Goal: Task Accomplishment & Management: Complete application form

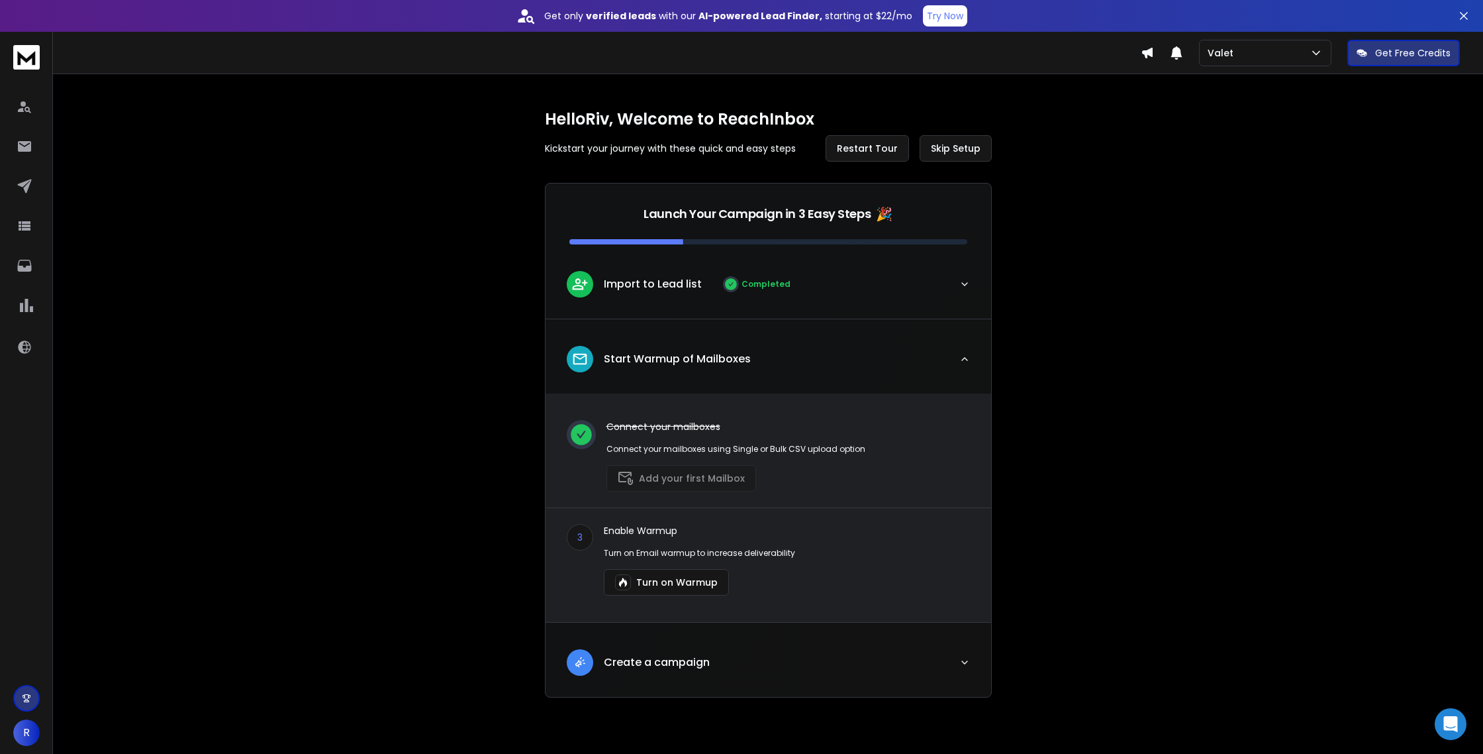
click at [652, 353] on p "Start Warmup of Mailboxes" at bounding box center [677, 359] width 147 height 16
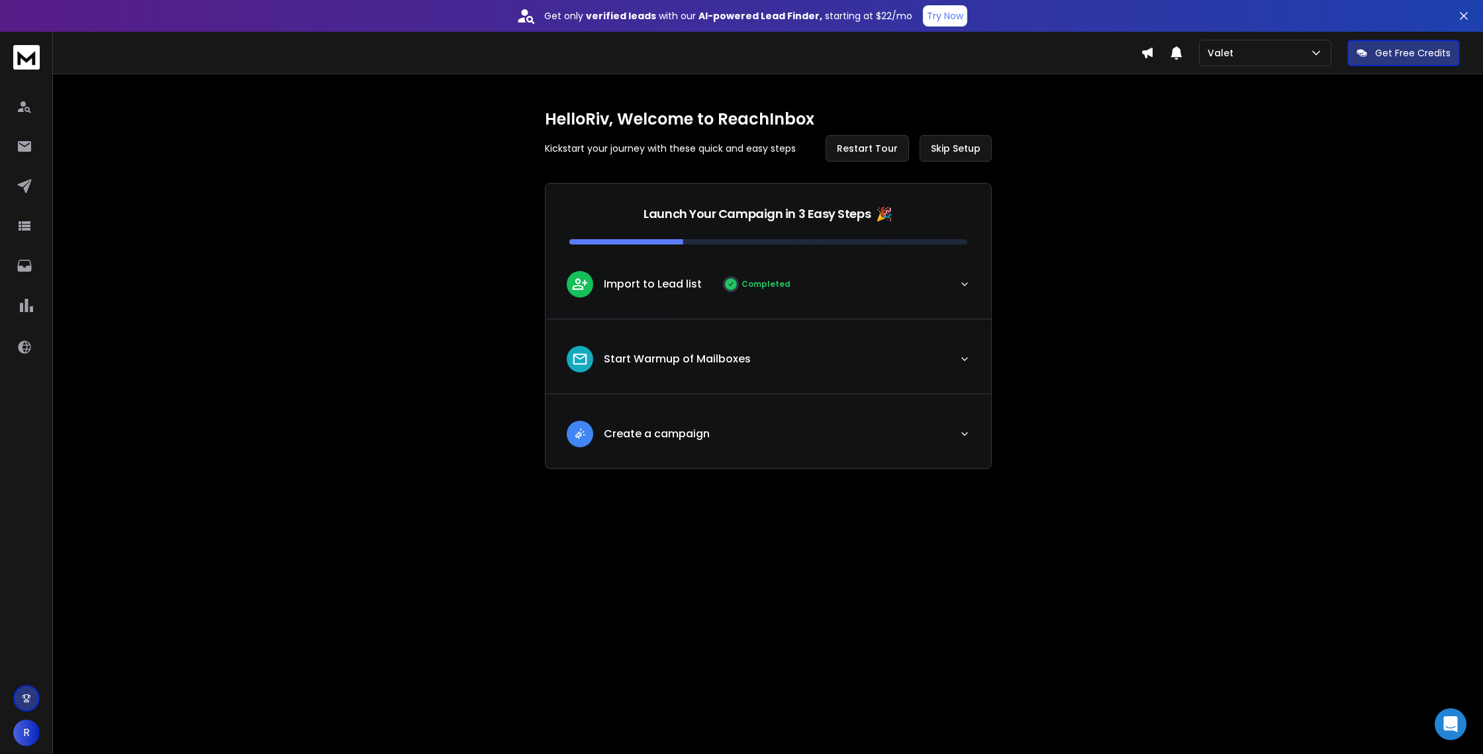
click at [655, 354] on p "Start Warmup of Mailboxes" at bounding box center [677, 359] width 147 height 16
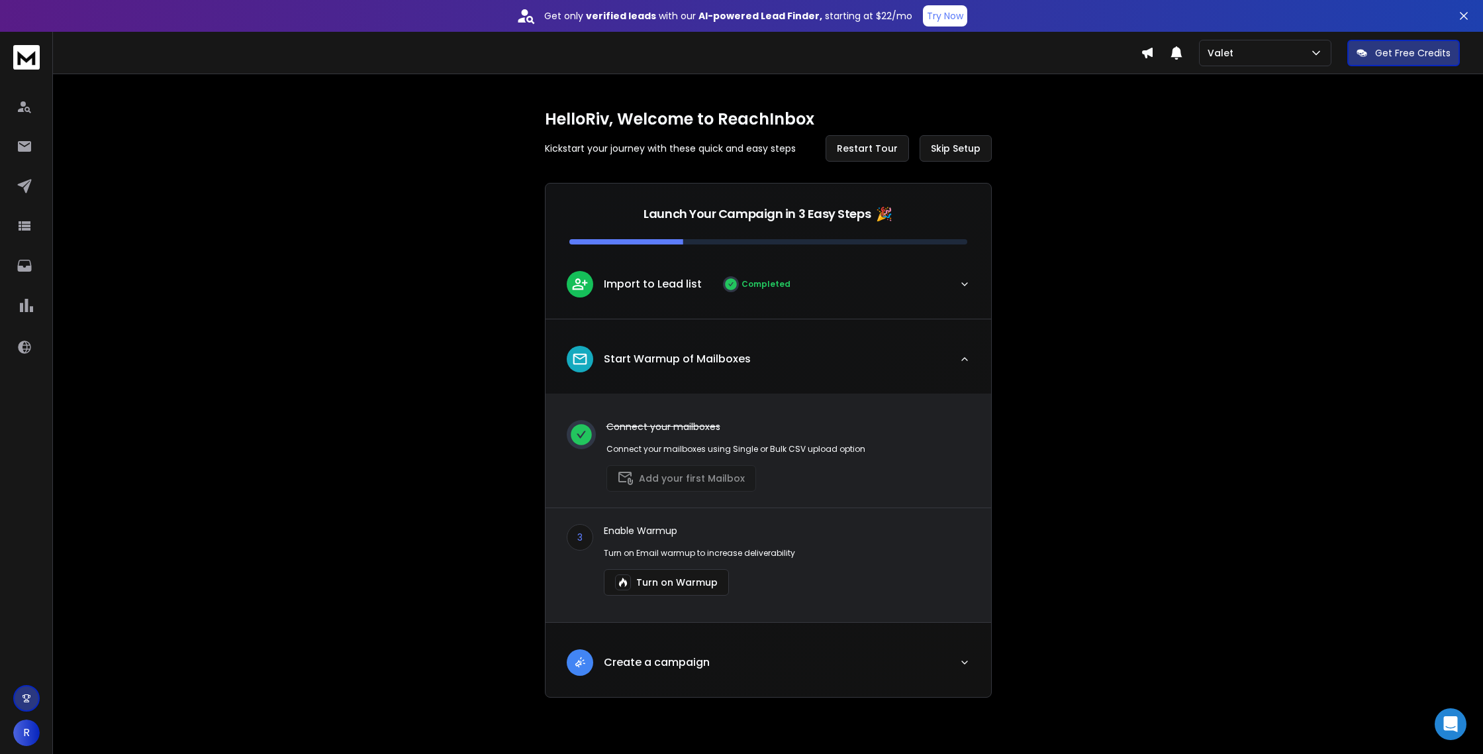
click at [678, 482] on div "Connect your mailboxes Connect your mailboxes using Single or Bulk CSV upload o…" at bounding box center [736, 456] width 259 height 72
click at [28, 144] on icon at bounding box center [24, 146] width 13 height 11
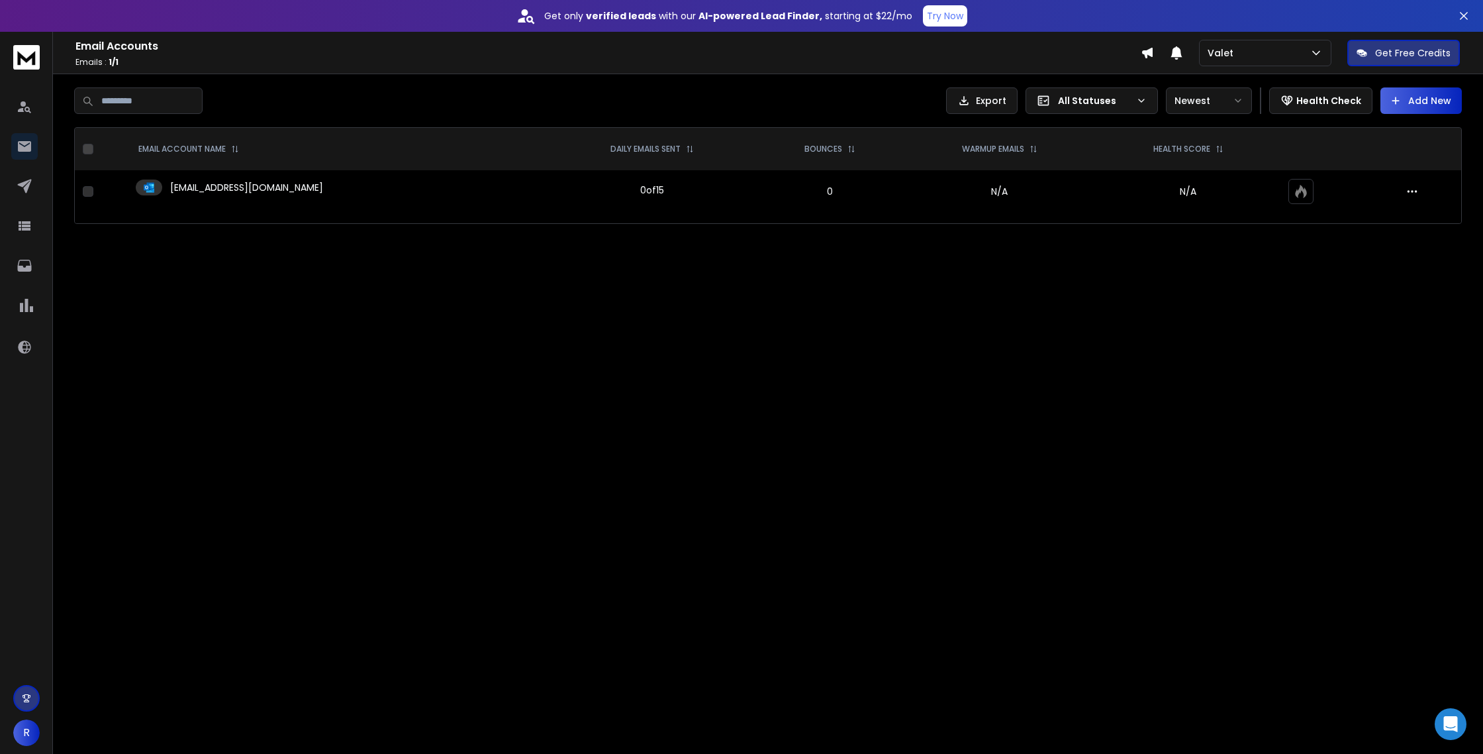
click at [1307, 193] on icon at bounding box center [1300, 191] width 11 height 13
click at [28, 181] on icon at bounding box center [24, 186] width 14 height 14
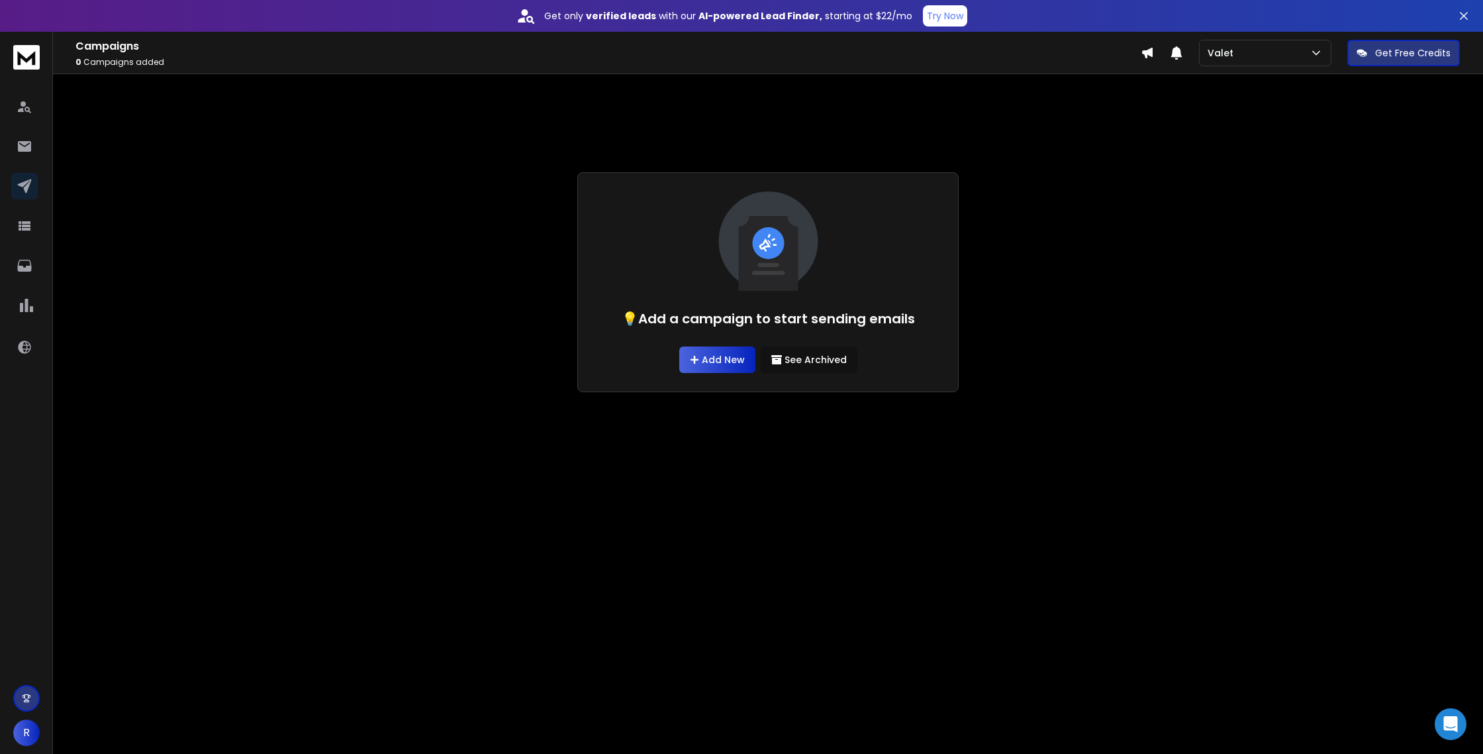
click at [718, 357] on link "Add New" at bounding box center [717, 359] width 76 height 26
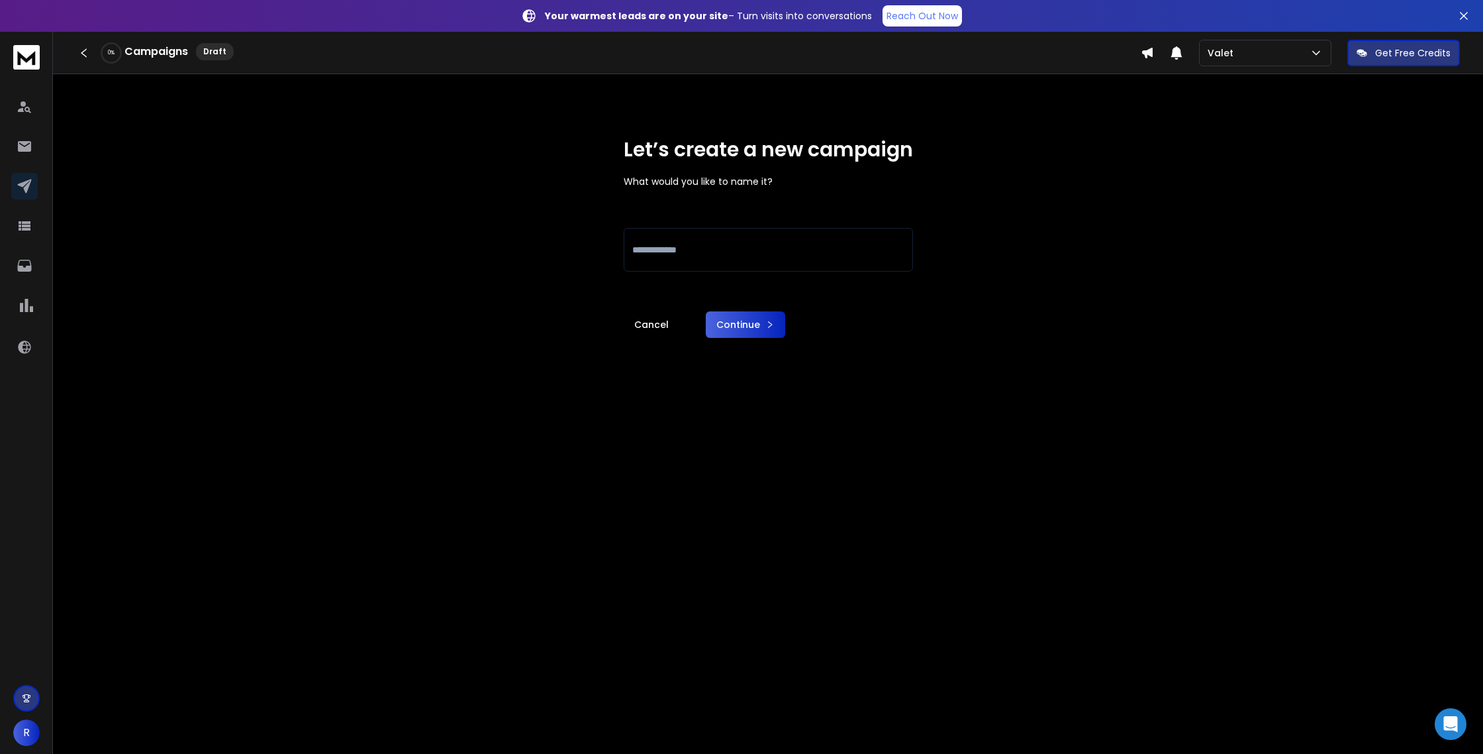
click at [658, 250] on input at bounding box center [768, 250] width 289 height 44
type input "*********"
click at [725, 332] on button "Continue" at bounding box center [745, 324] width 79 height 26
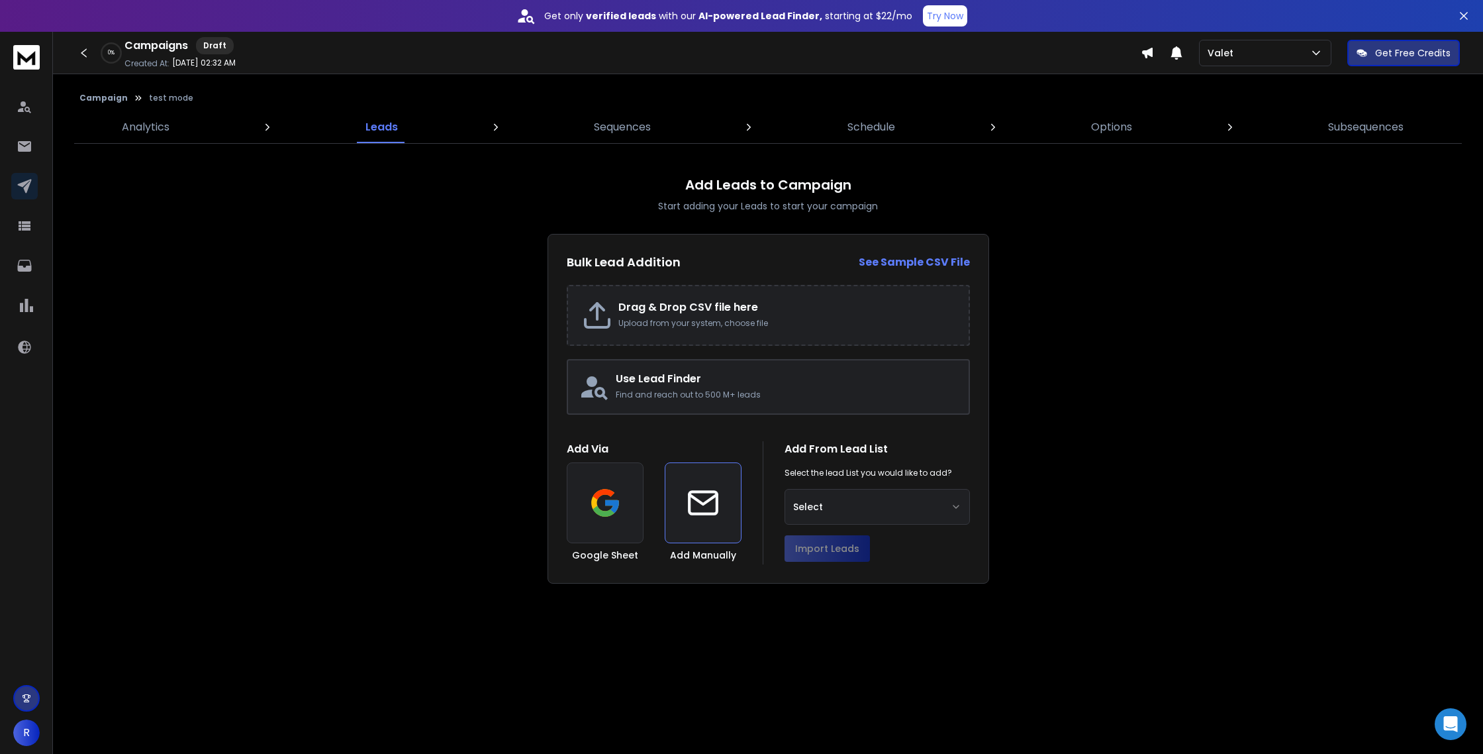
click at [714, 524] on div at bounding box center [703, 502] width 77 height 81
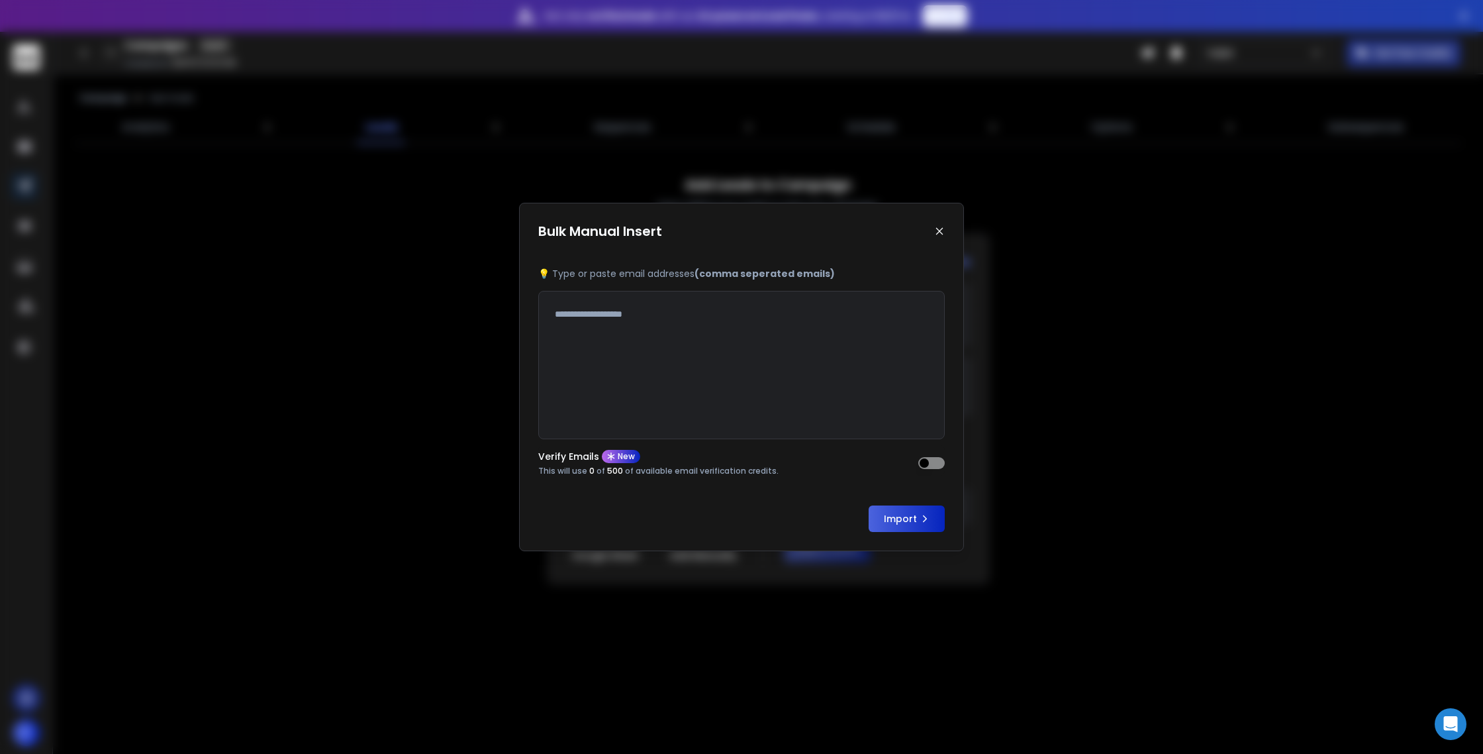
drag, startPoint x: 577, startPoint y: 303, endPoint x: 577, endPoint y: 309, distance: 6.7
click at [577, 304] on textarea at bounding box center [741, 365] width 407 height 148
type textarea "*"
click at [588, 321] on textarea at bounding box center [741, 365] width 407 height 148
paste textarea "**********"
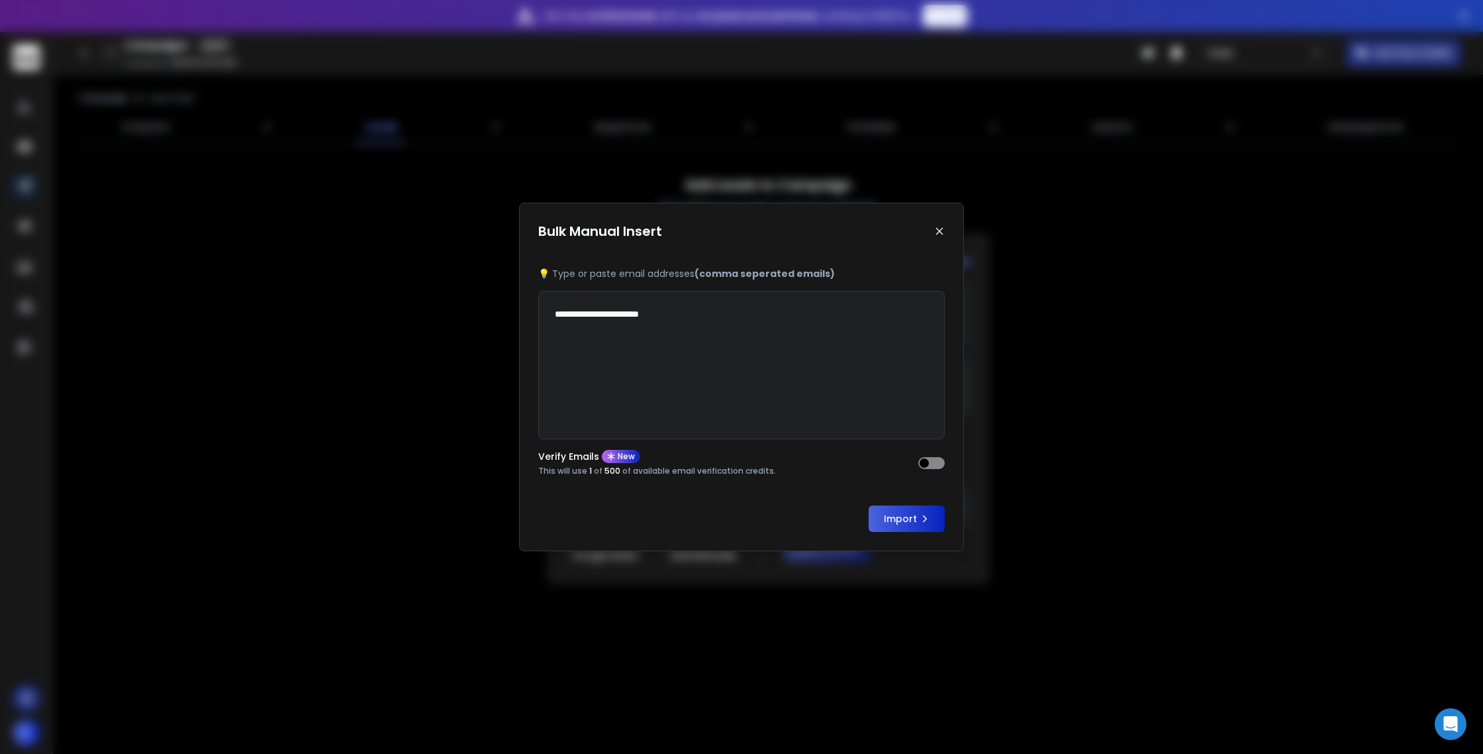
type textarea "**********"
click at [901, 520] on button "Import" at bounding box center [907, 518] width 76 height 26
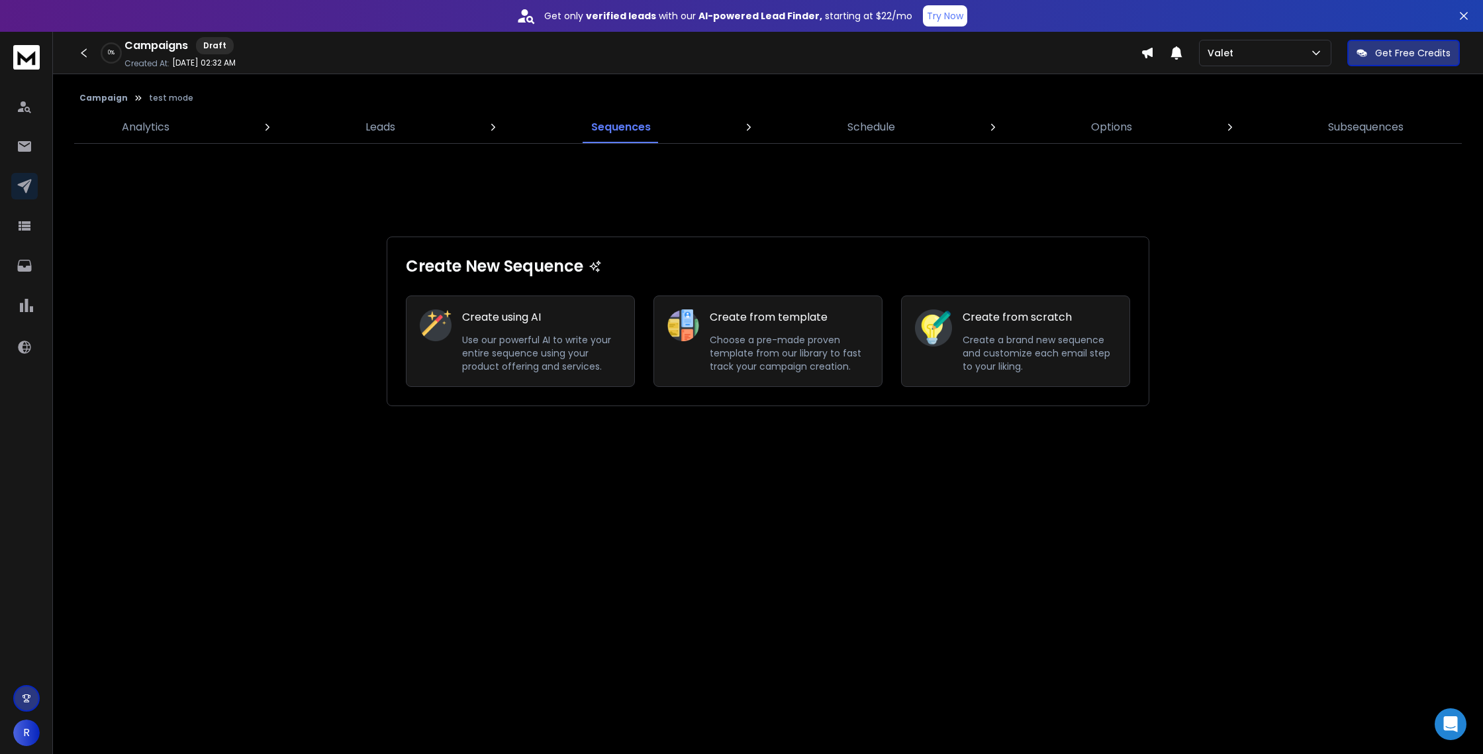
click at [583, 361] on p "Use our powerful AI to write your entire sequence using your product offering a…" at bounding box center [541, 353] width 159 height 40
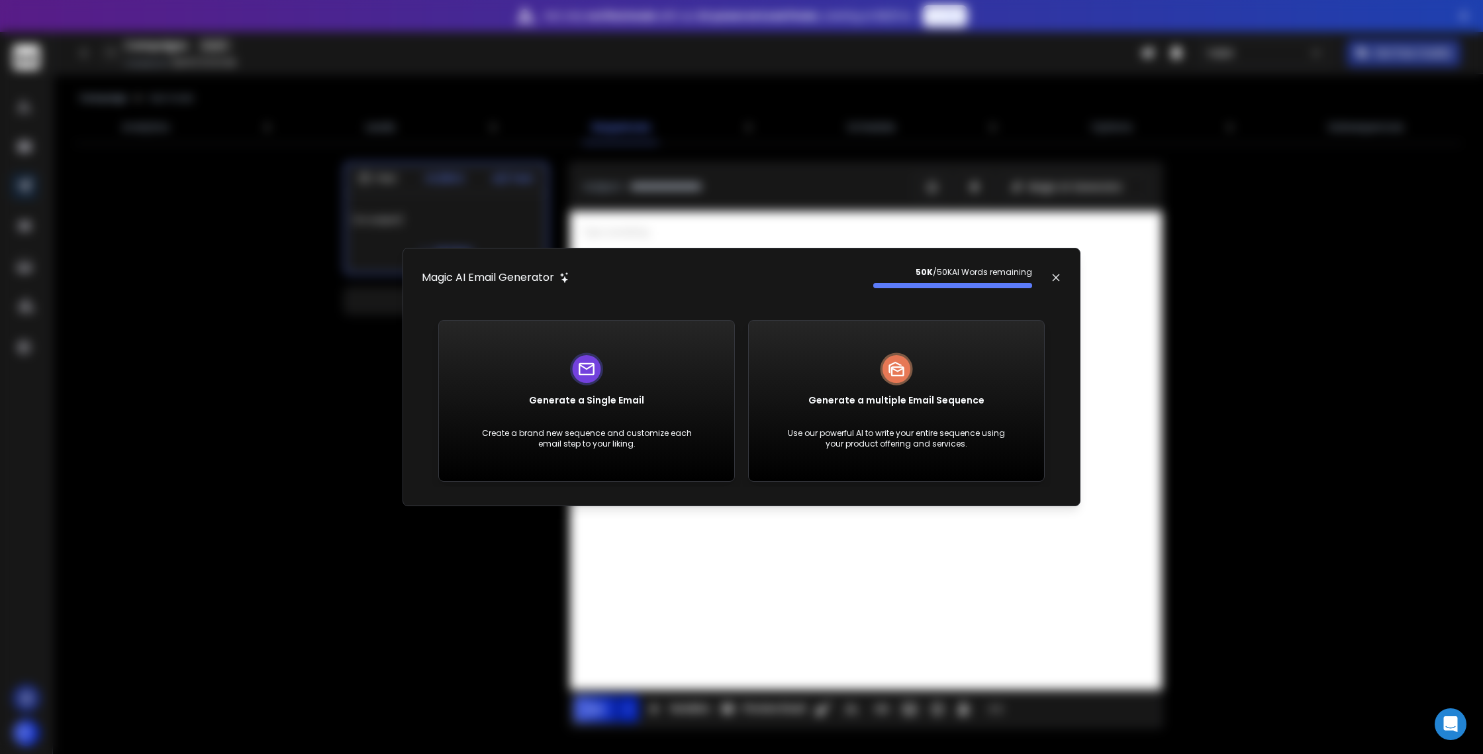
click at [630, 407] on div "Generate a Single Email Create a brand new sequence and customize each email st…" at bounding box center [587, 401] width 258 height 124
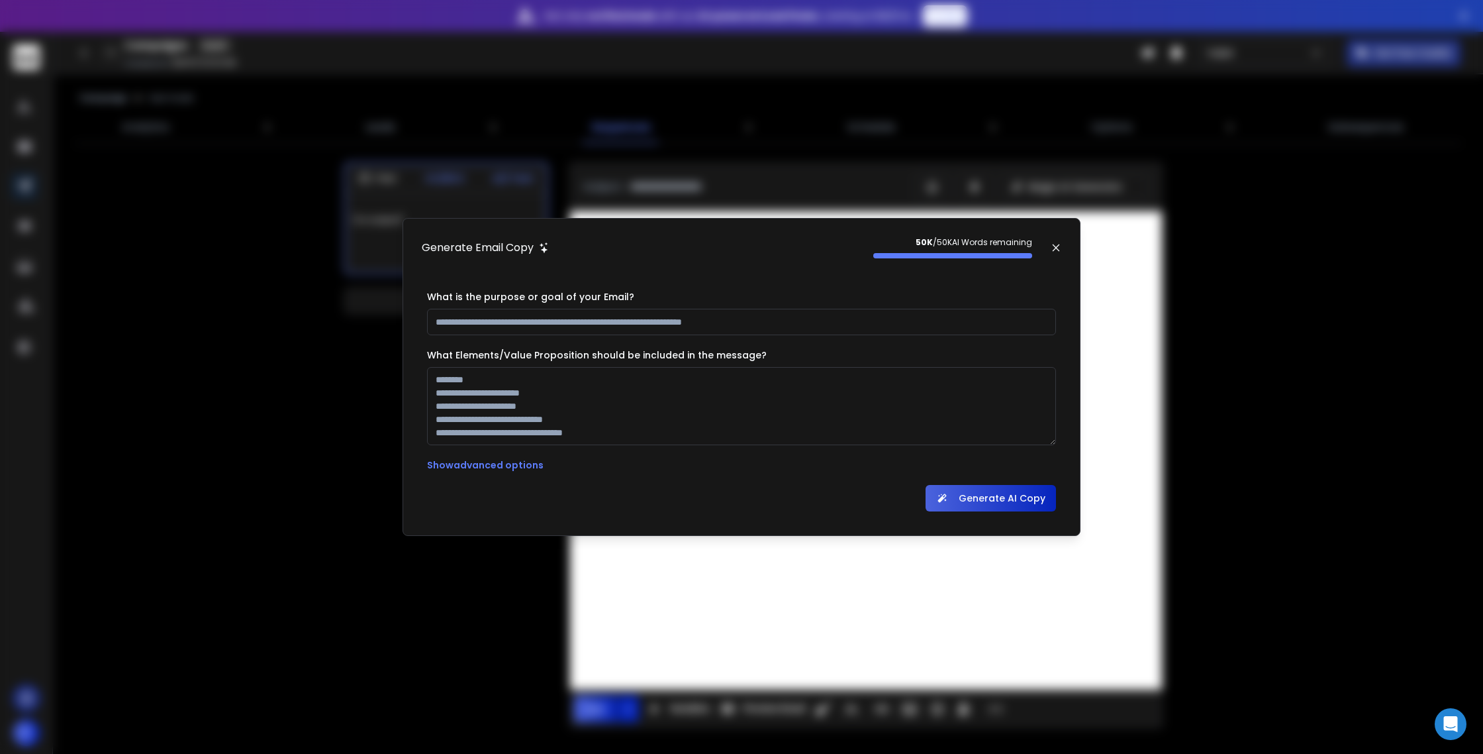
click at [632, 324] on input at bounding box center [741, 322] width 629 height 26
click at [496, 467] on p "Show advanced options" at bounding box center [741, 464] width 629 height 13
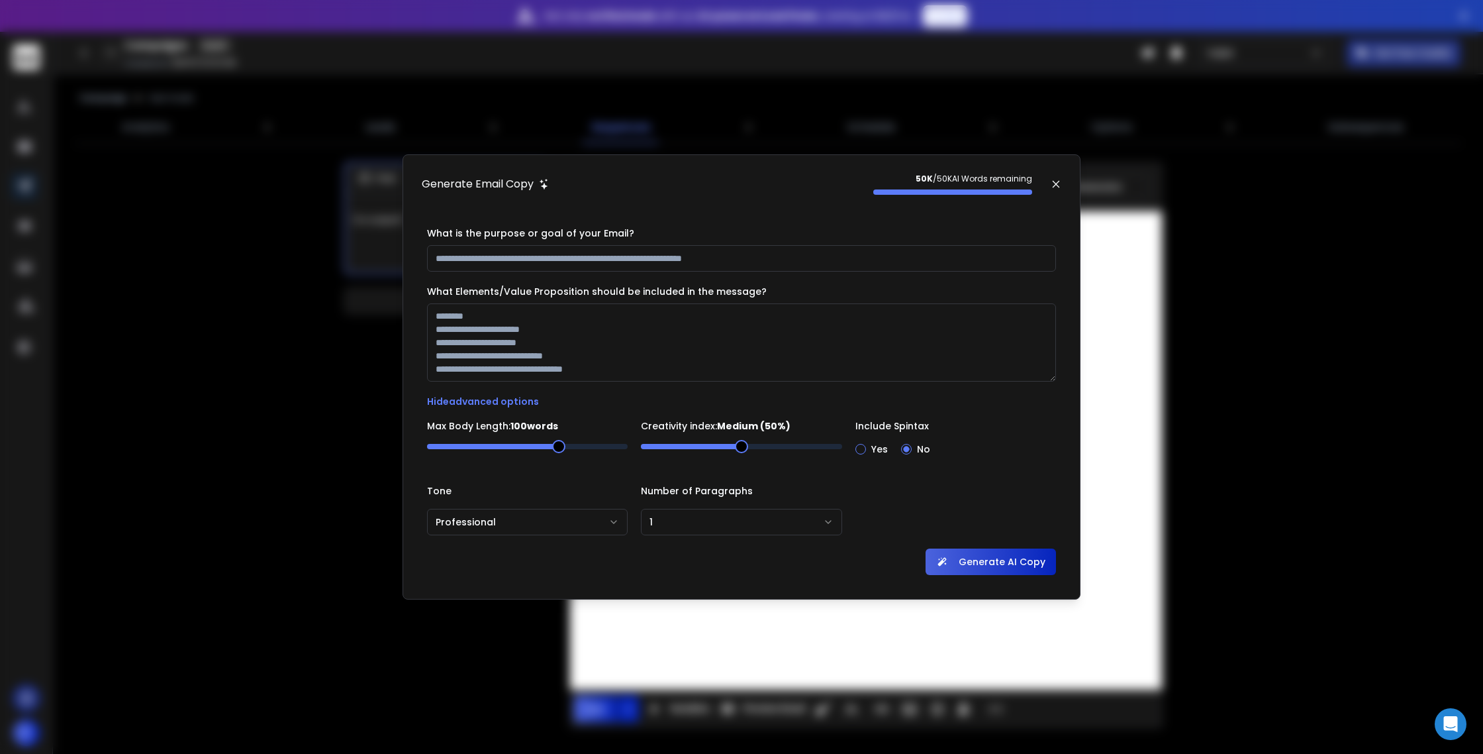
click at [1059, 188] on icon at bounding box center [1056, 184] width 11 height 11
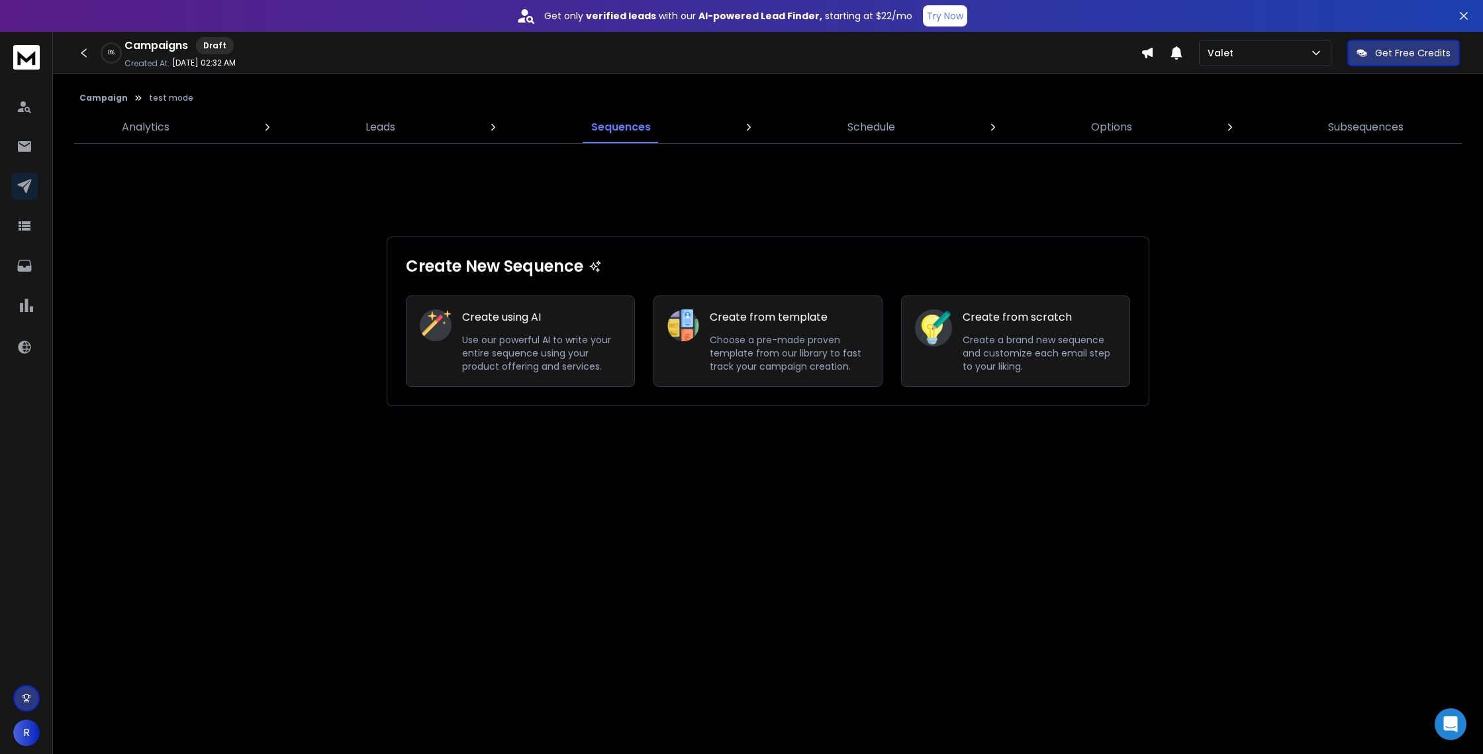
click at [823, 377] on div "Create from template Choose a pre-made proven template from our library to fast…" at bounding box center [768, 340] width 229 height 91
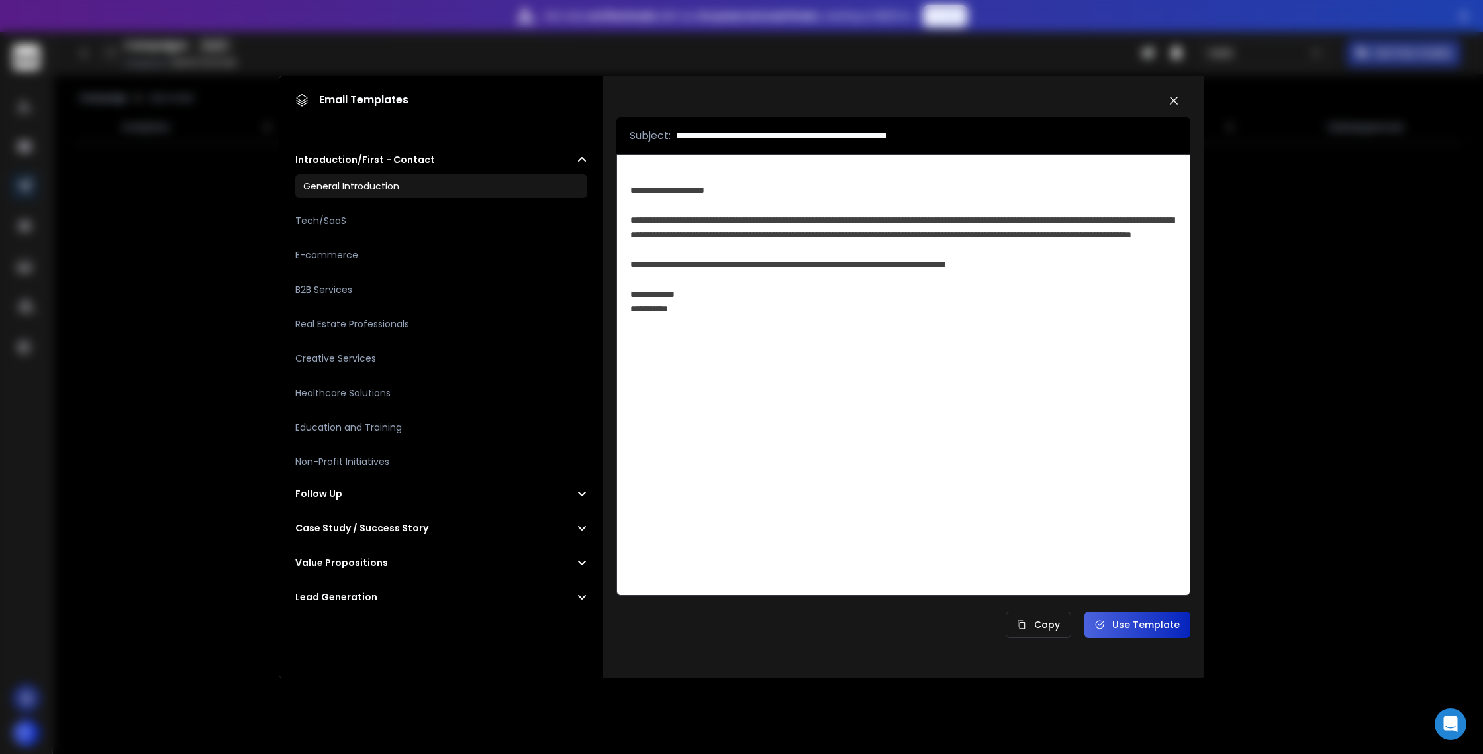
drag, startPoint x: 665, startPoint y: 311, endPoint x: 626, endPoint y: 193, distance: 124.6
click at [626, 193] on div "**********" at bounding box center [903, 375] width 573 height 440
click at [657, 195] on p "**********" at bounding box center [903, 249] width 546 height 163
click at [650, 187] on p "**********" at bounding box center [903, 249] width 546 height 163
drag, startPoint x: 650, startPoint y: 187, endPoint x: 583, endPoint y: 191, distance: 67.0
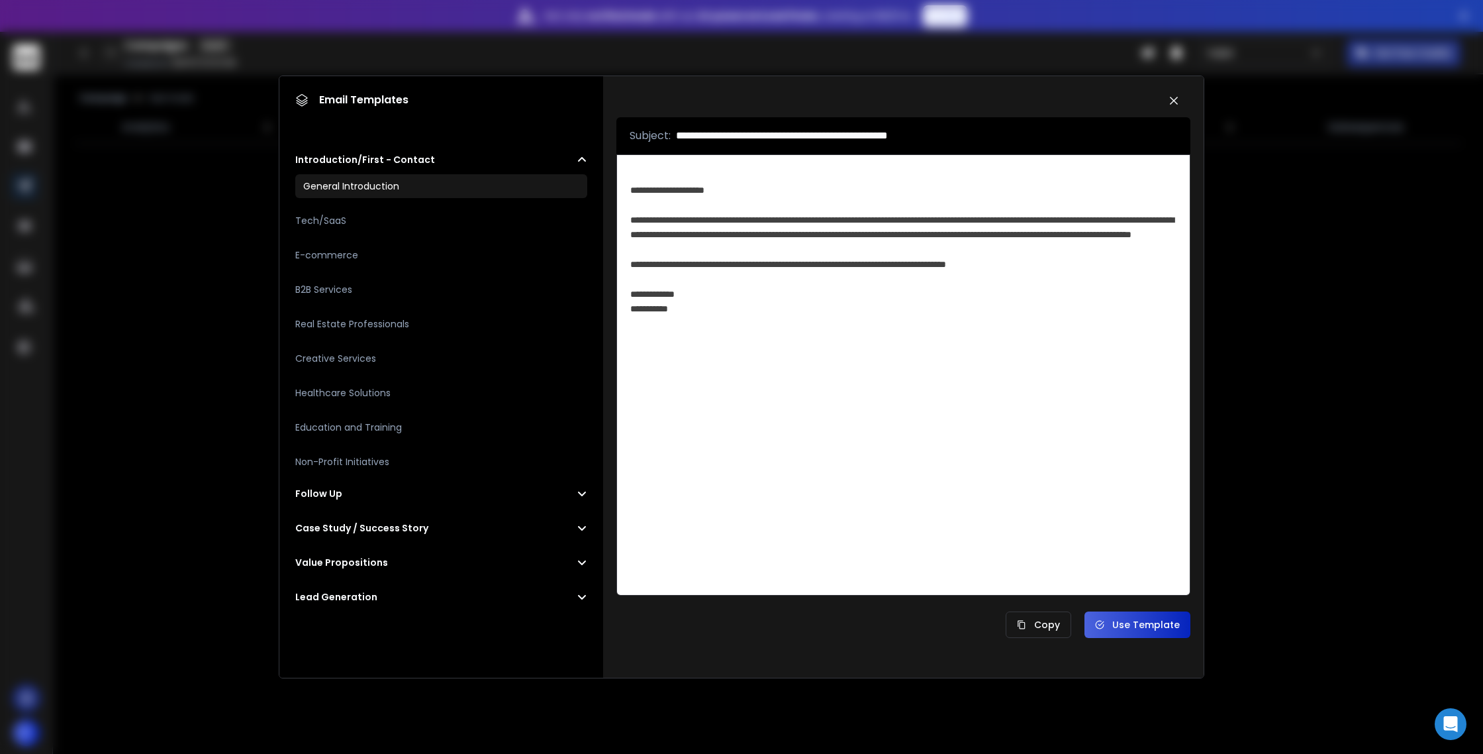
click at [649, 187] on p "**********" at bounding box center [903, 249] width 546 height 163
click at [383, 220] on div "Tech/SaaS" at bounding box center [441, 221] width 292 height 24
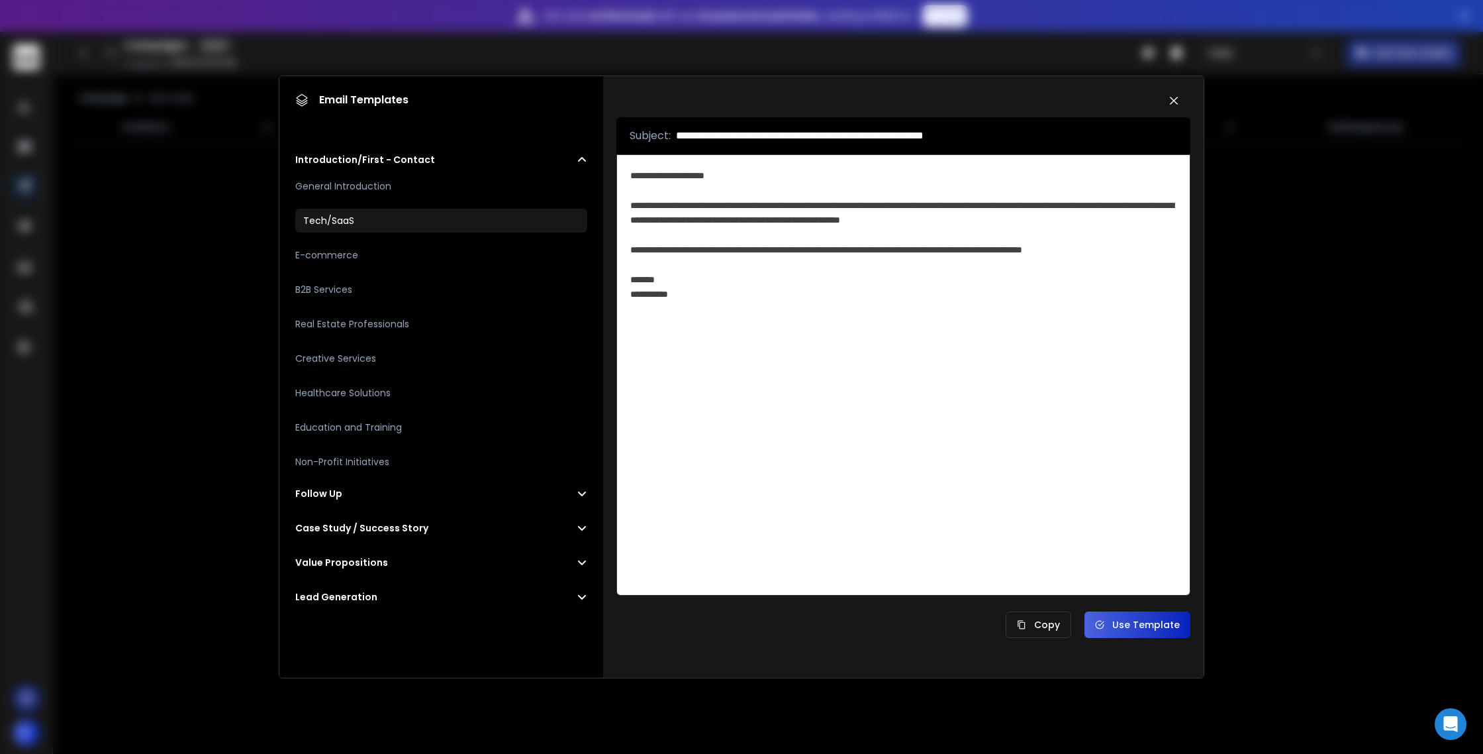
click at [380, 252] on div "E-commerce" at bounding box center [441, 255] width 292 height 24
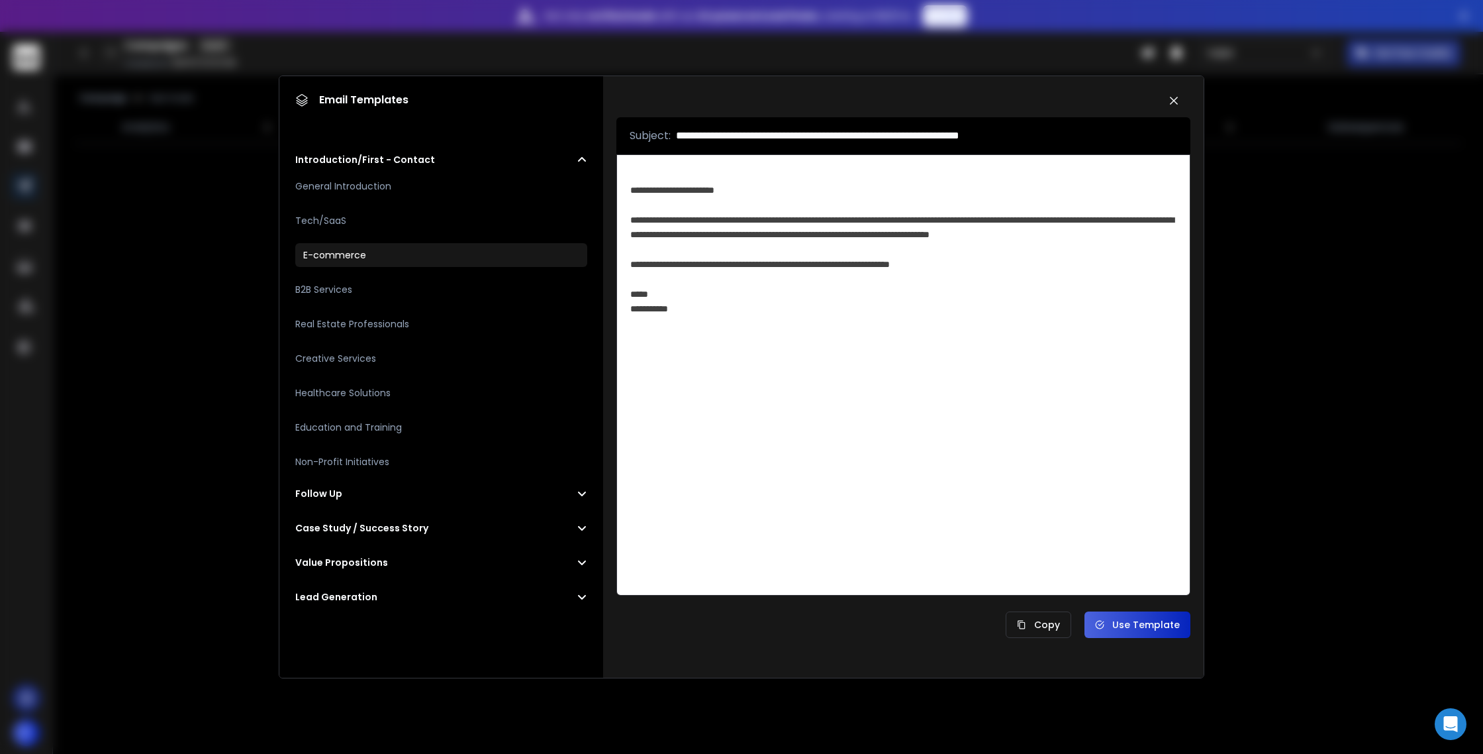
click at [350, 597] on button "Lead Generation" at bounding box center [441, 596] width 292 height 13
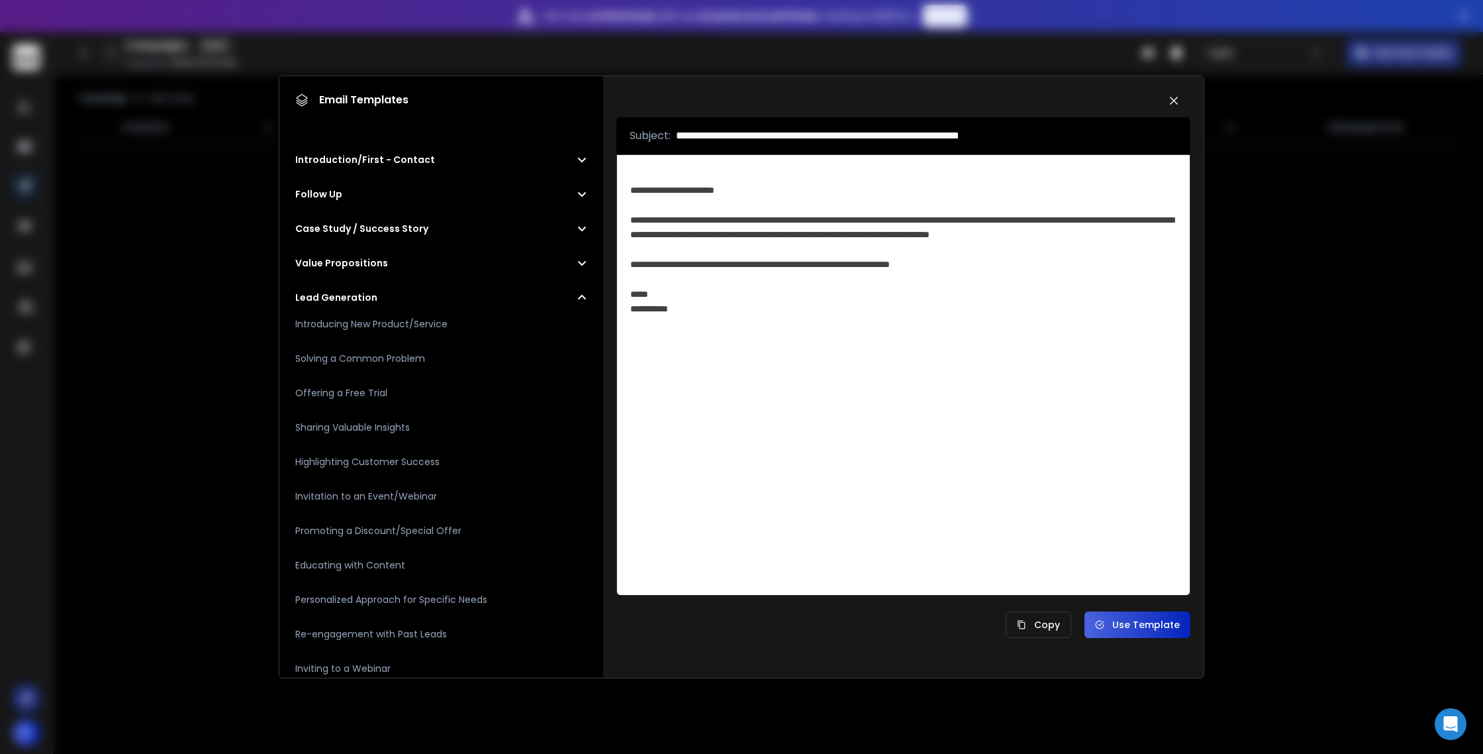
click at [366, 330] on h3 "Solving a Common Problem" at bounding box center [371, 323] width 152 height 13
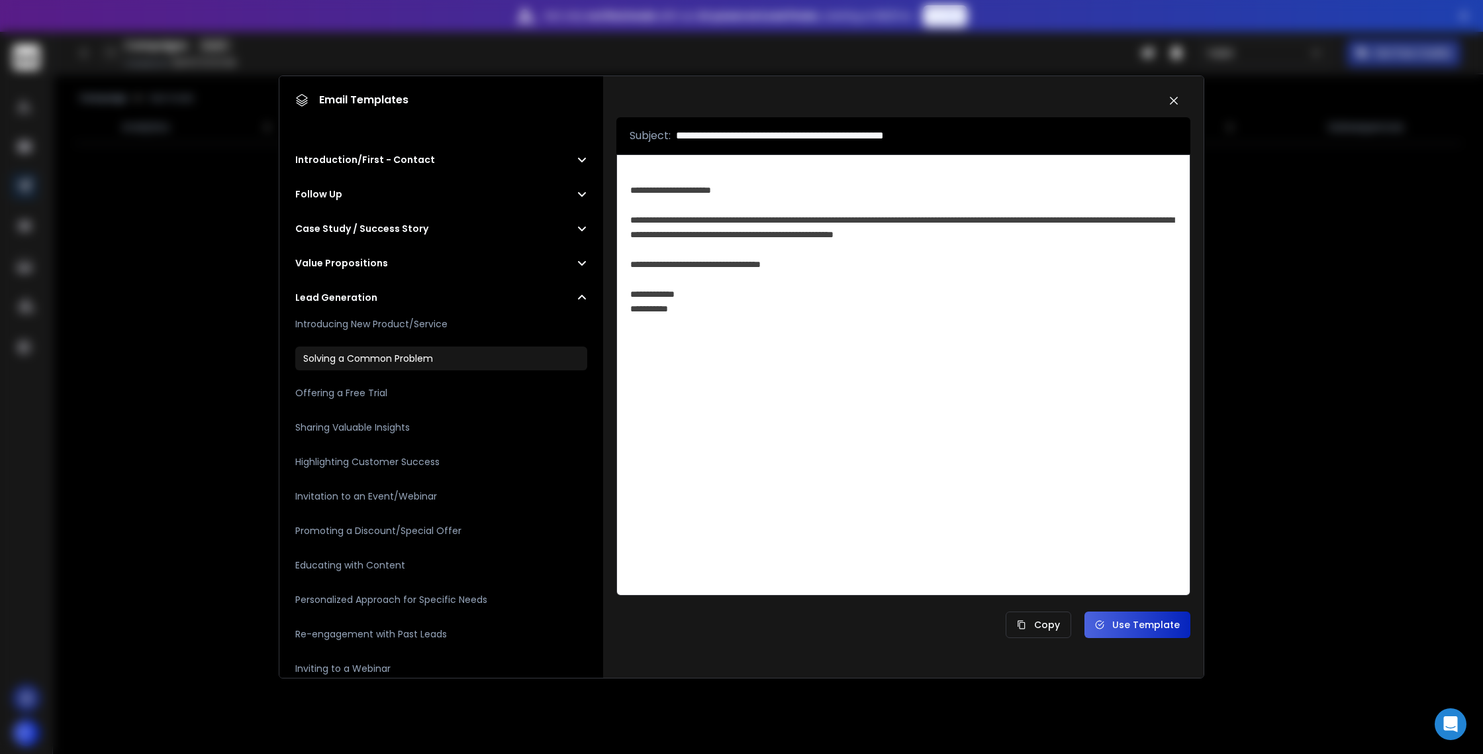
click at [333, 330] on h3 "Promoting a Discount/Special Offer" at bounding box center [371, 323] width 152 height 13
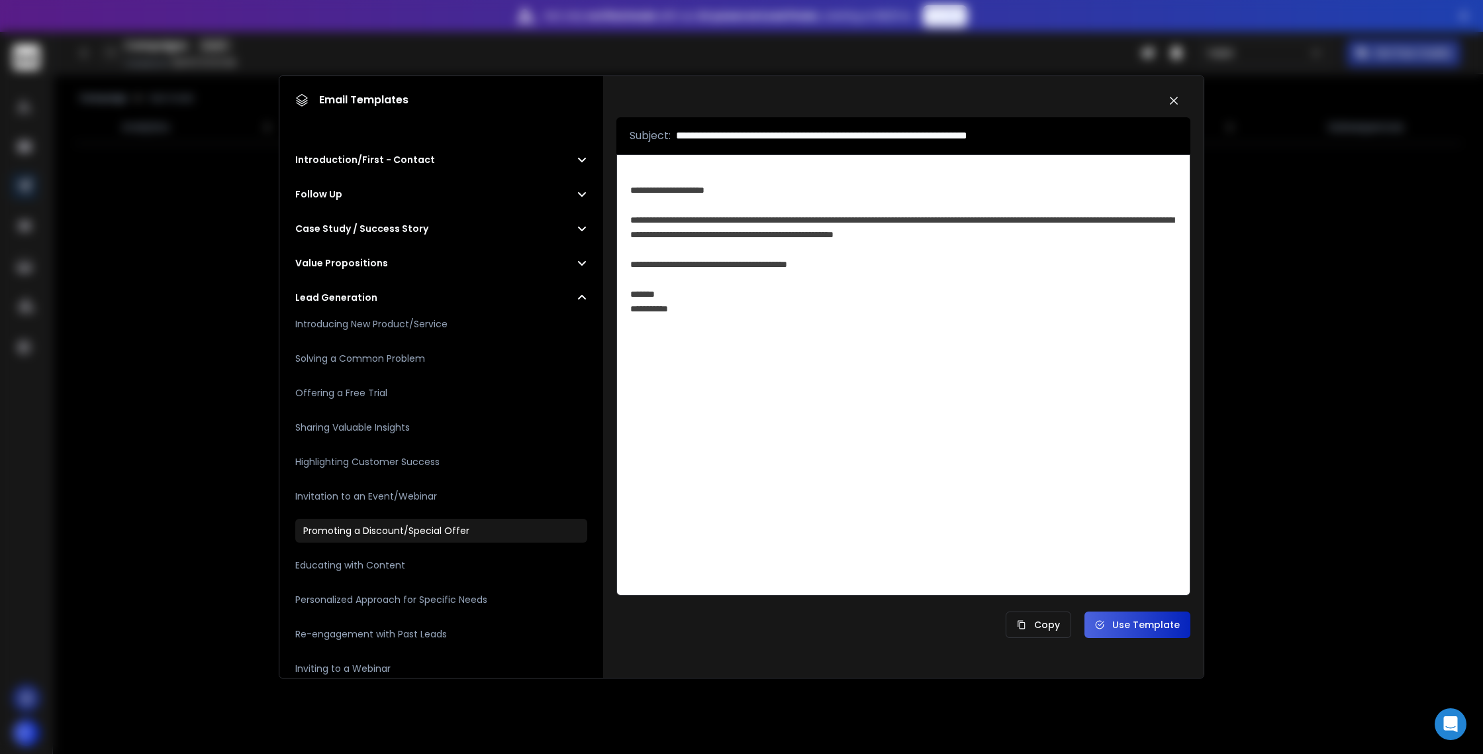
click at [334, 534] on h3 "Promoting a Discount/Special Offer" at bounding box center [386, 530] width 166 height 13
type input "**********"
click at [1176, 98] on icon at bounding box center [1174, 101] width 8 height 8
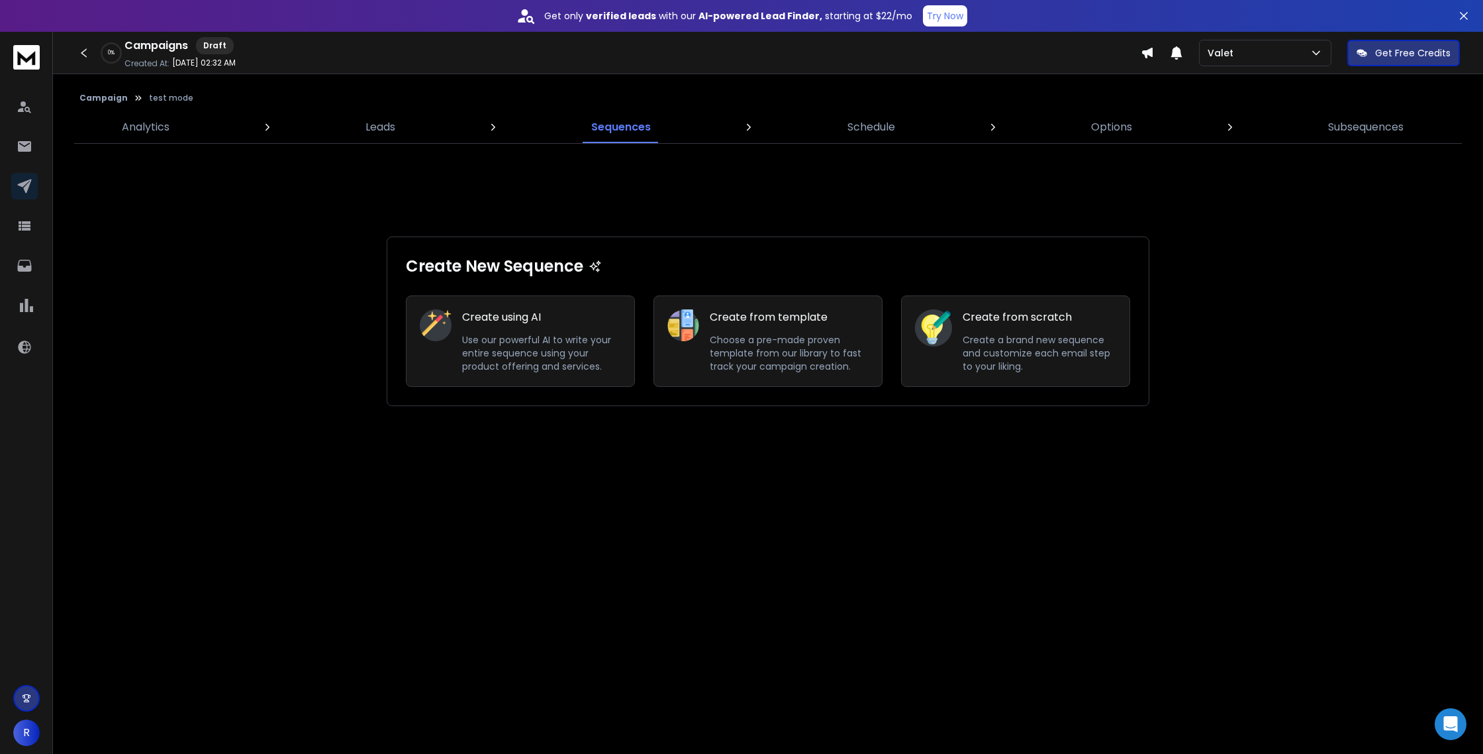
click at [971, 359] on p "Create a brand new sequence and customize each email step to your liking." at bounding box center [1040, 353] width 154 height 40
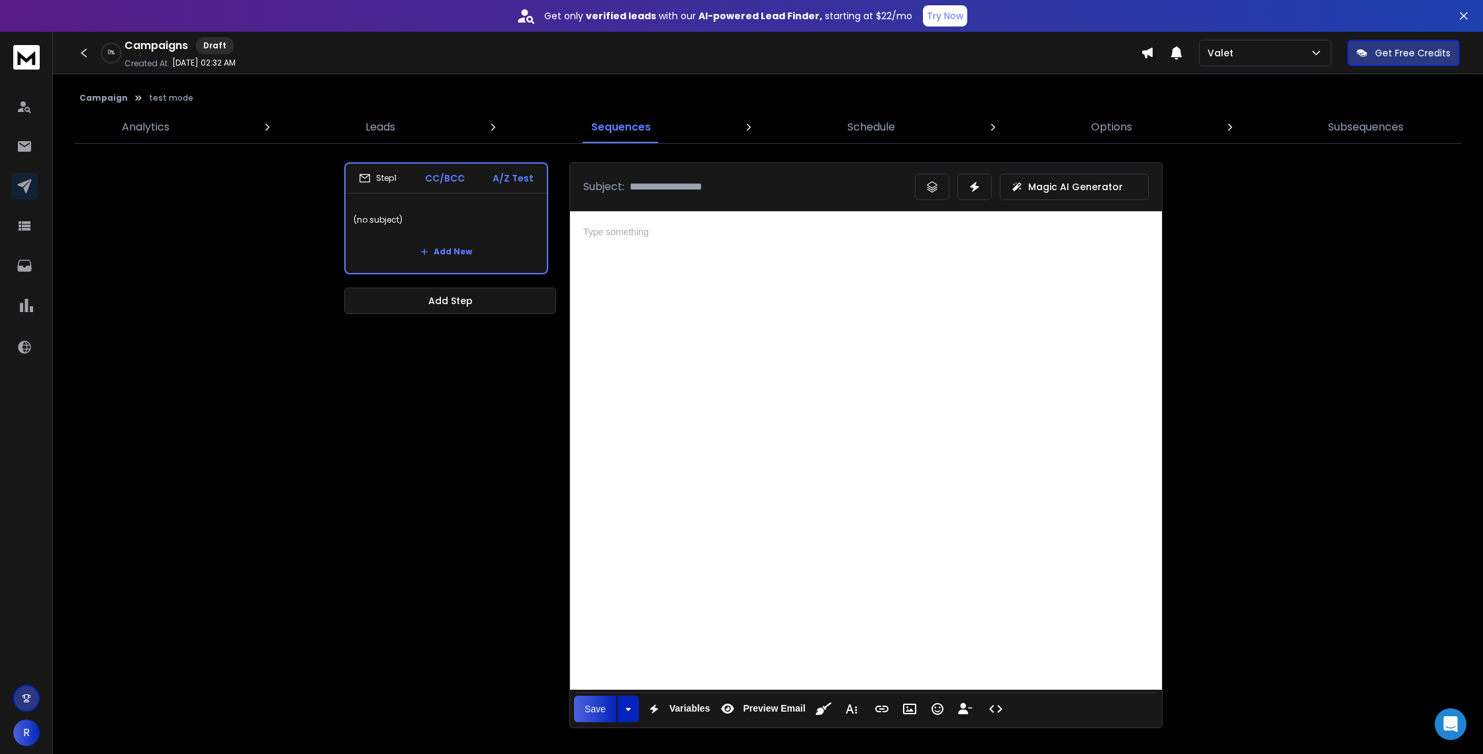
click at [629, 237] on div at bounding box center [866, 231] width 566 height 15
drag, startPoint x: 600, startPoint y: 237, endPoint x: 586, endPoint y: 232, distance: 14.9
click at [556, 231] on div "Step 1 CC/BCC A/Z Test (no subject) Add New Add Step Subject: Magic AI Generato…" at bounding box center [768, 445] width 848 height 566
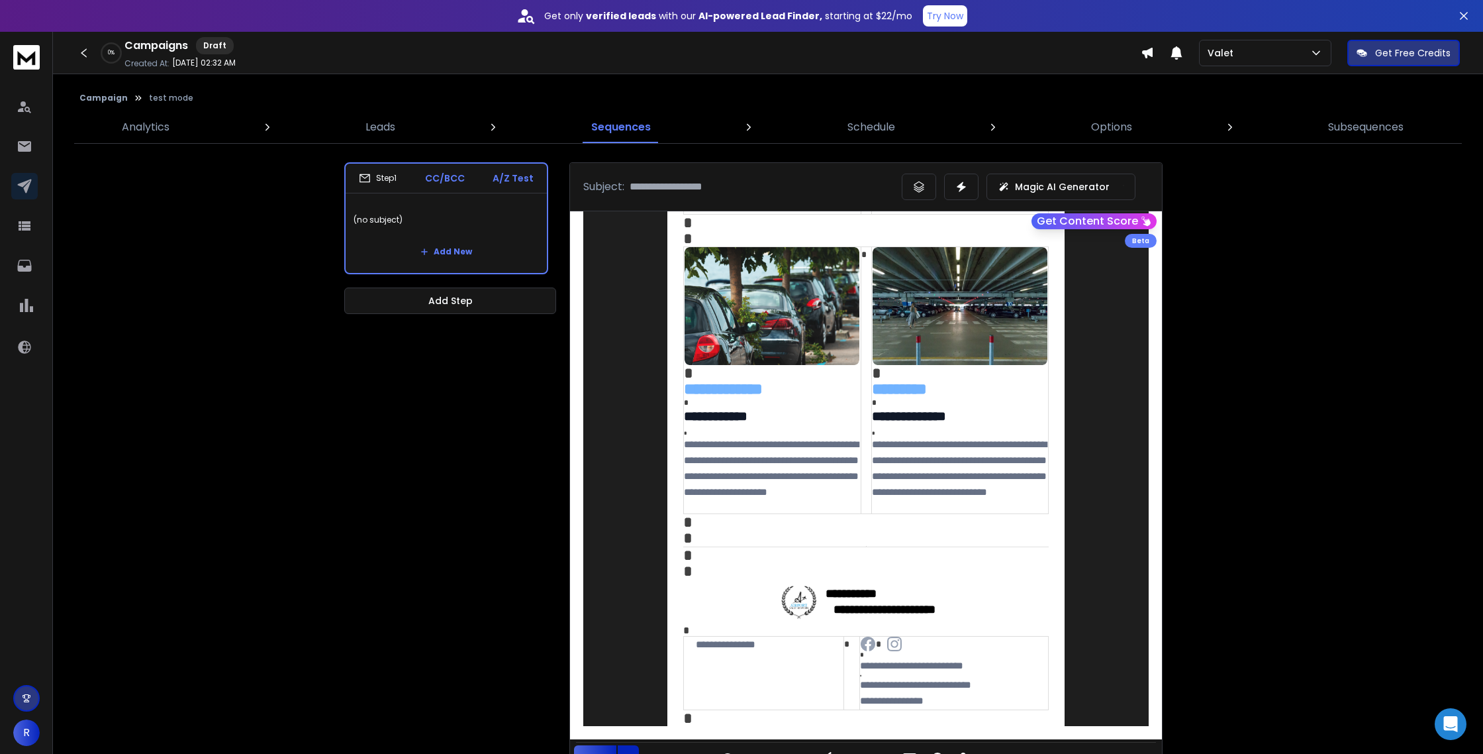
scroll to position [42, 0]
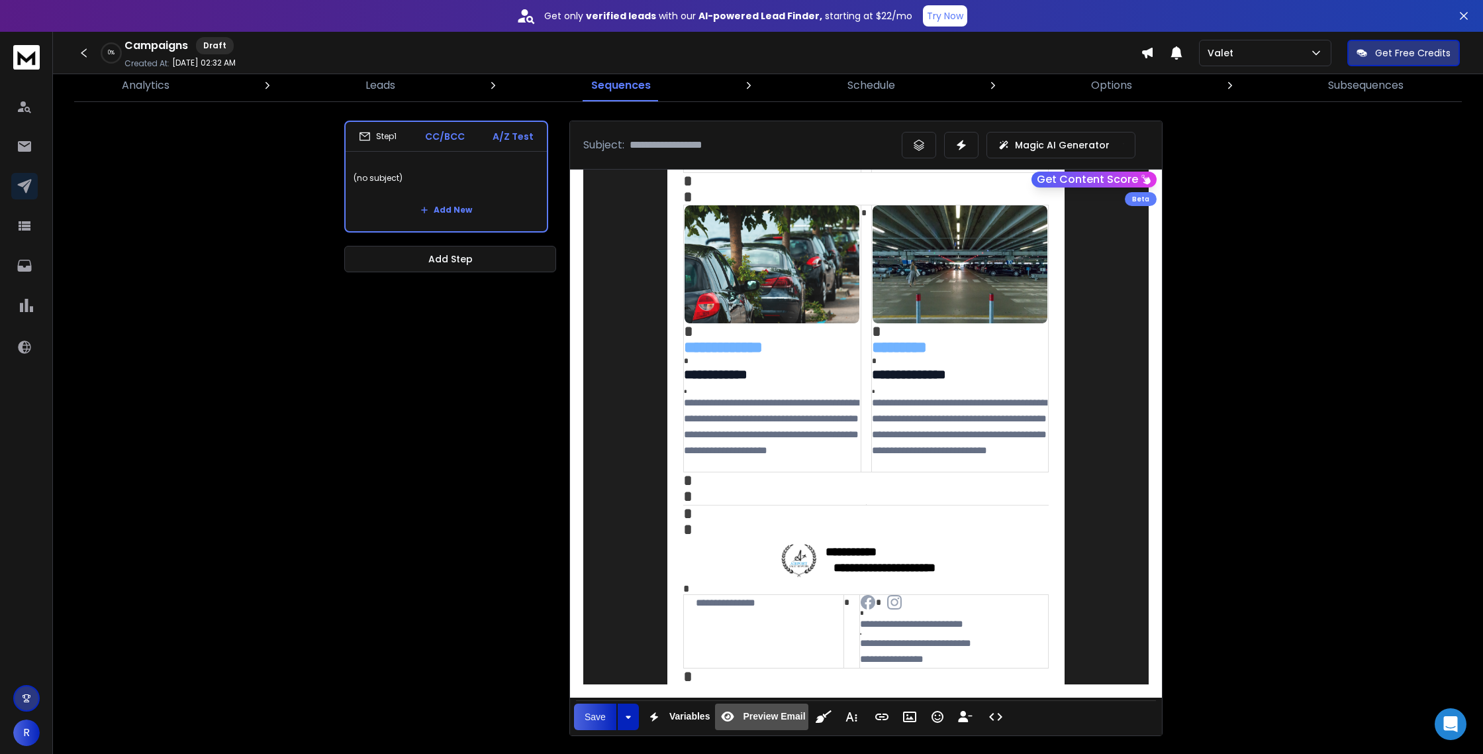
click at [755, 722] on div "Preview Email" at bounding box center [761, 716] width 93 height 22
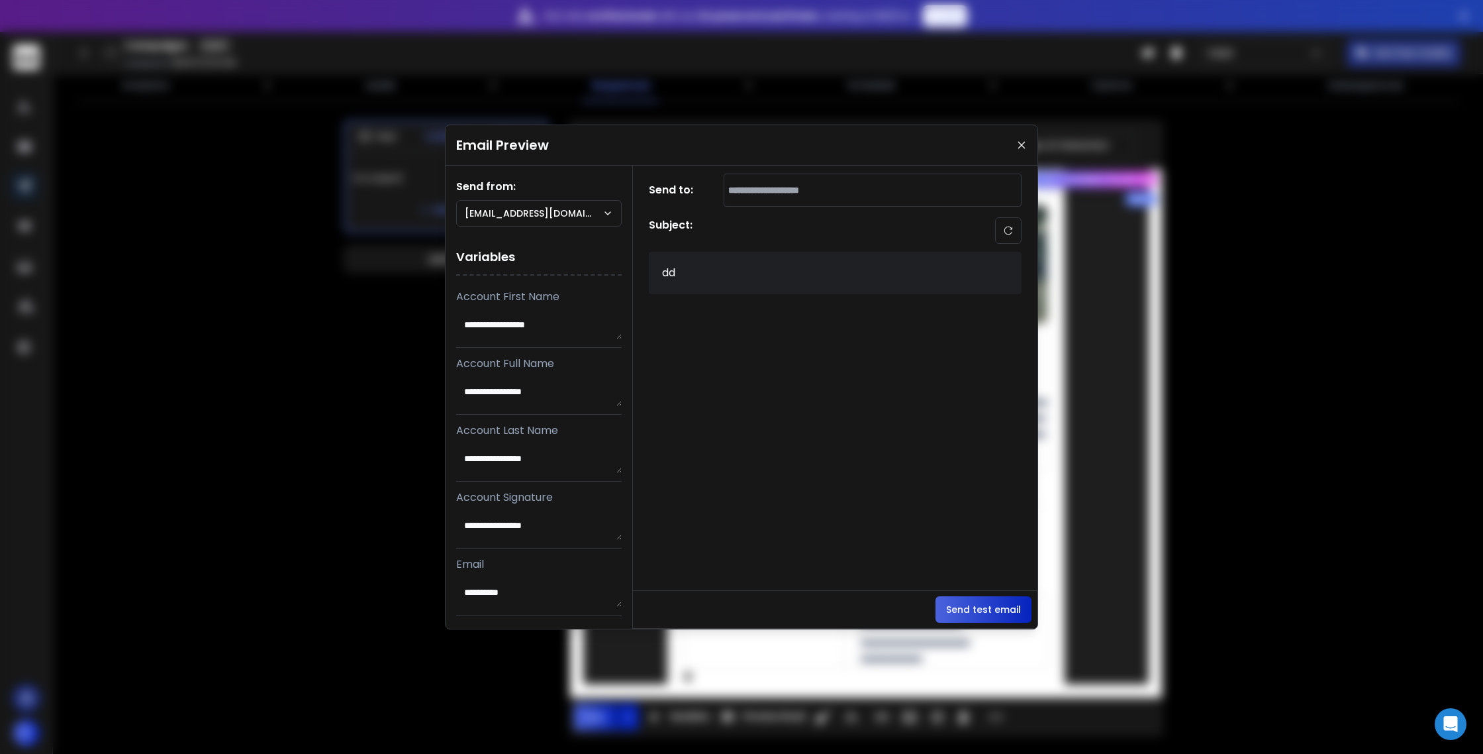
click at [1020, 147] on icon at bounding box center [1021, 145] width 11 height 11
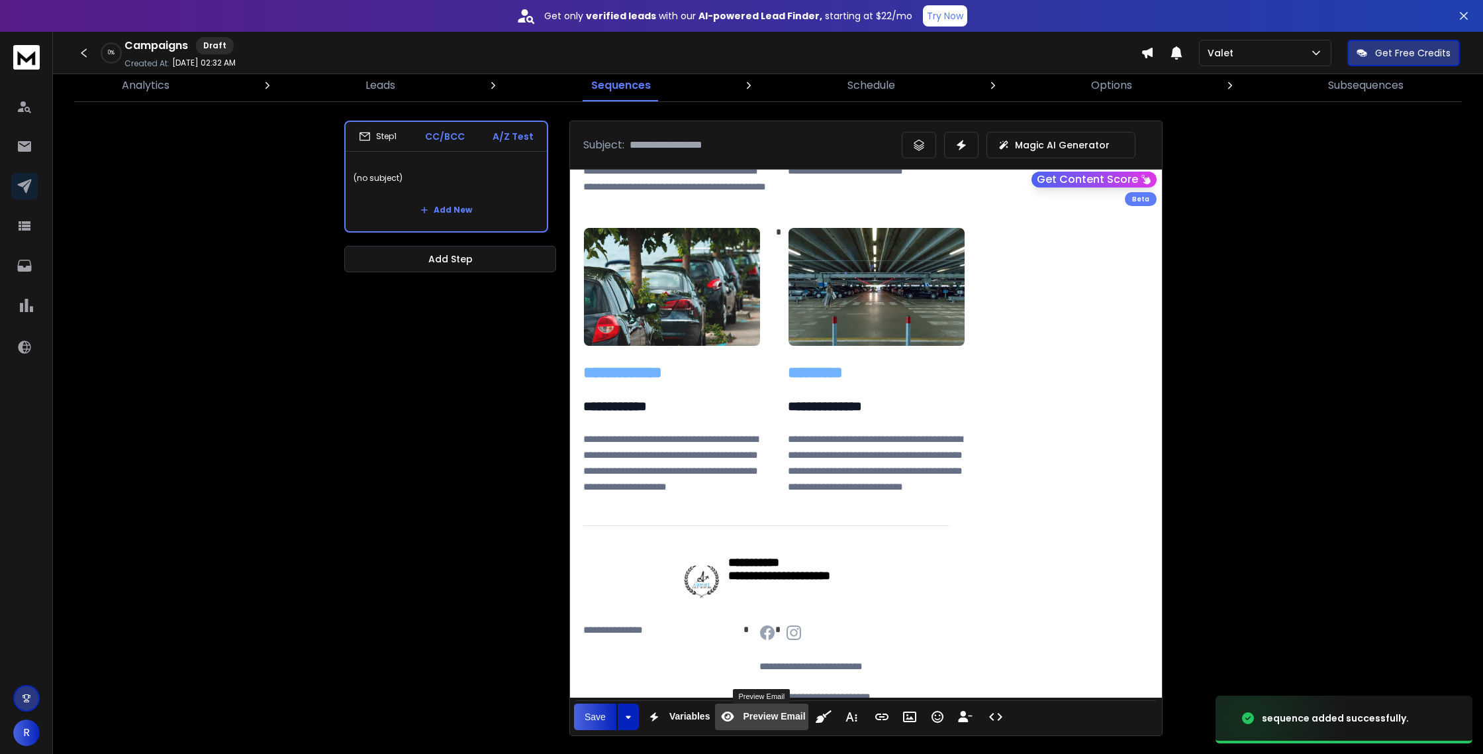
click at [786, 720] on span "Preview Email" at bounding box center [774, 716] width 68 height 11
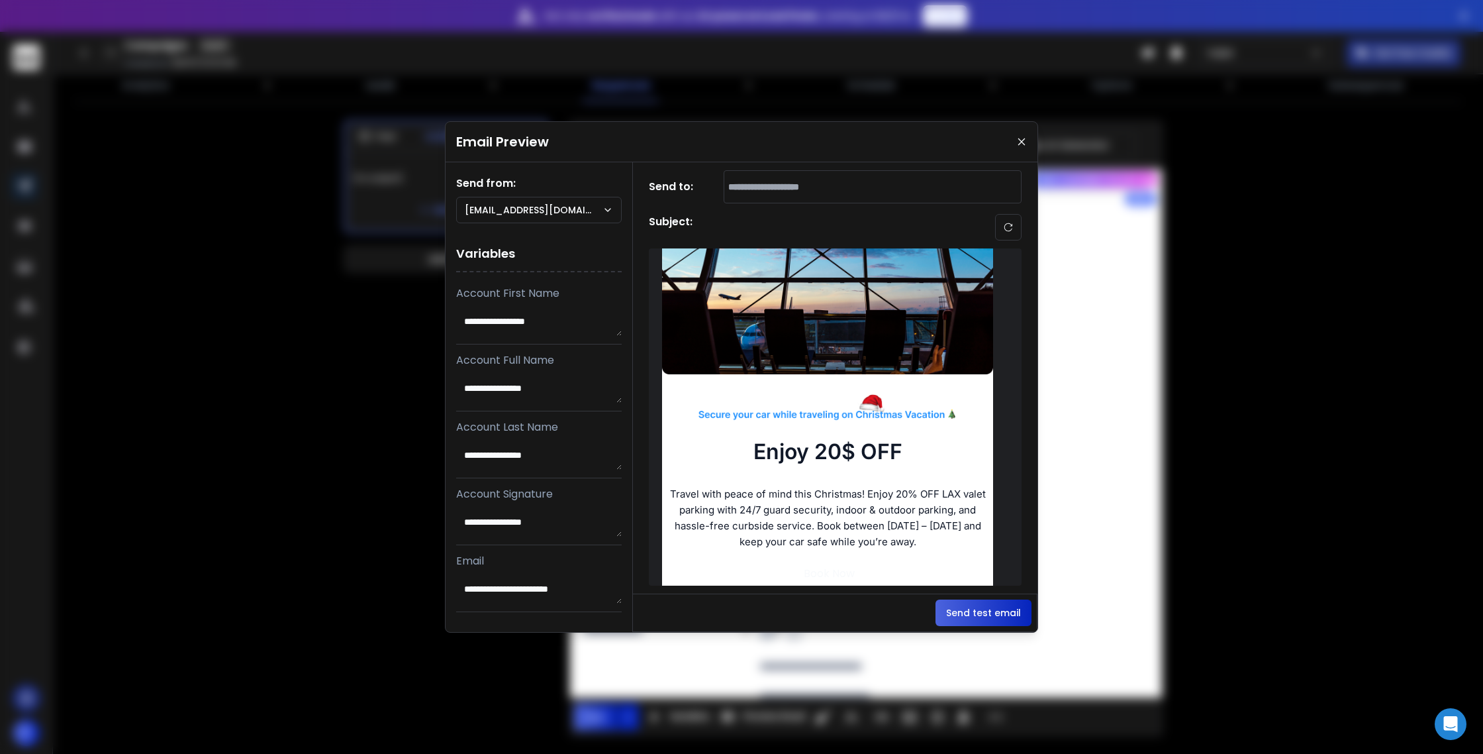
scroll to position [0, 0]
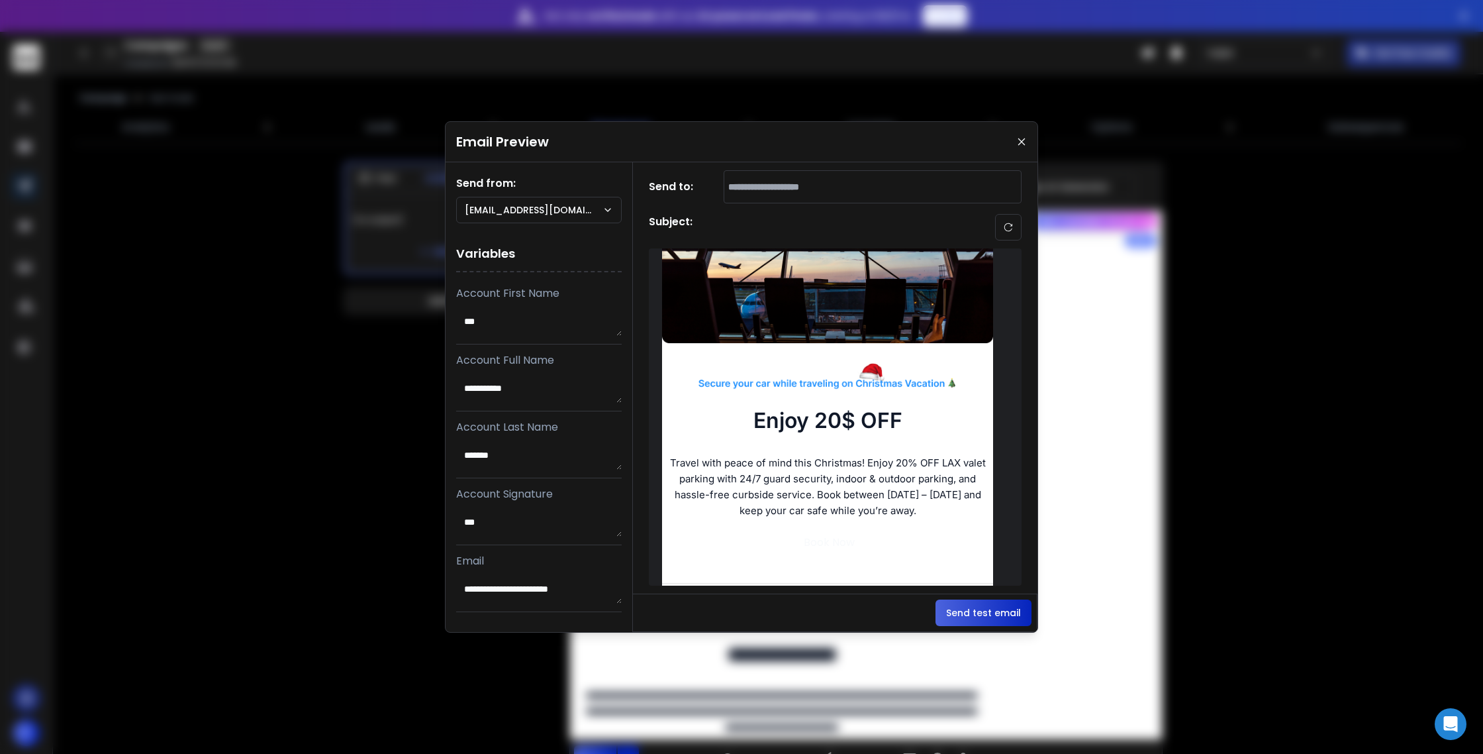
scroll to position [231, 0]
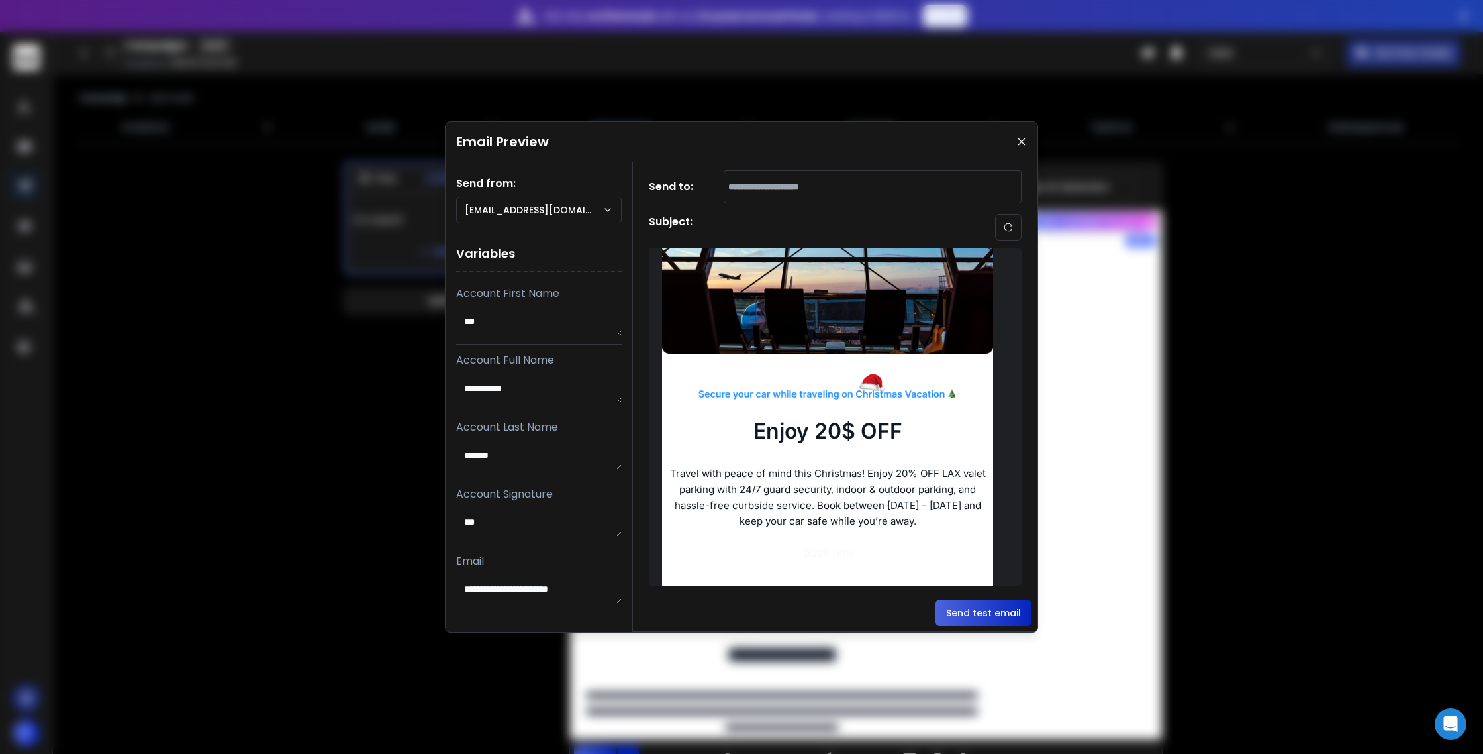
click at [1023, 142] on icon at bounding box center [1021, 141] width 11 height 11
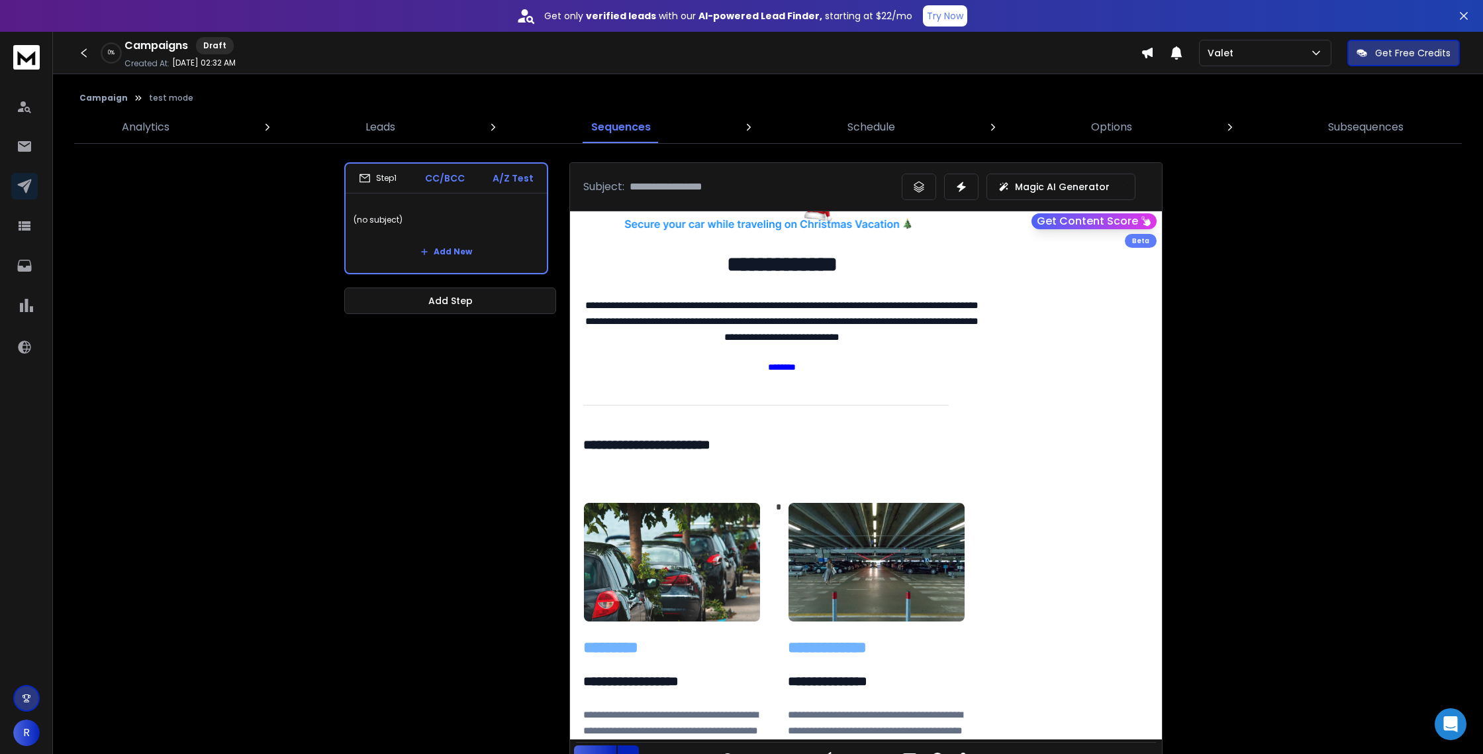
scroll to position [393, 0]
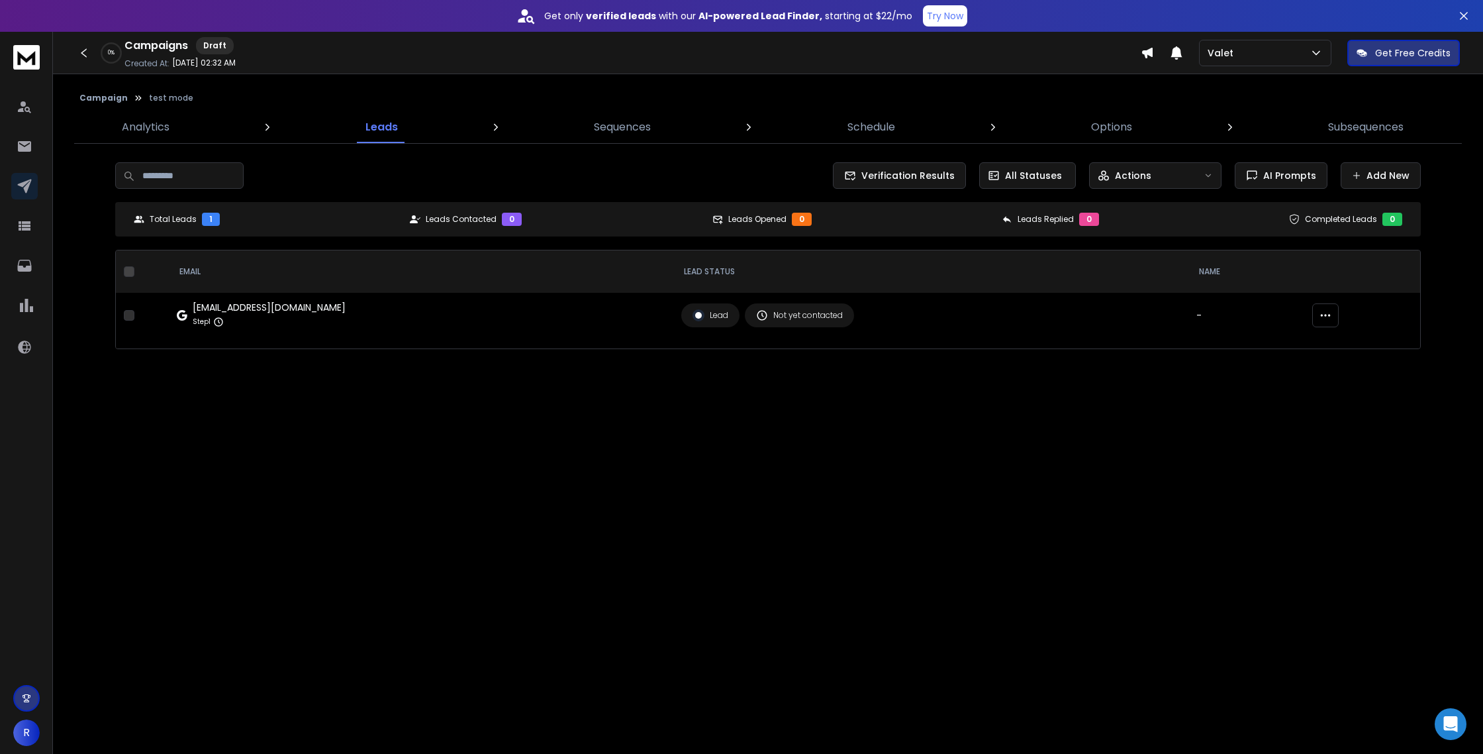
click at [764, 315] on div "Not yet contacted" at bounding box center [799, 315] width 87 height 12
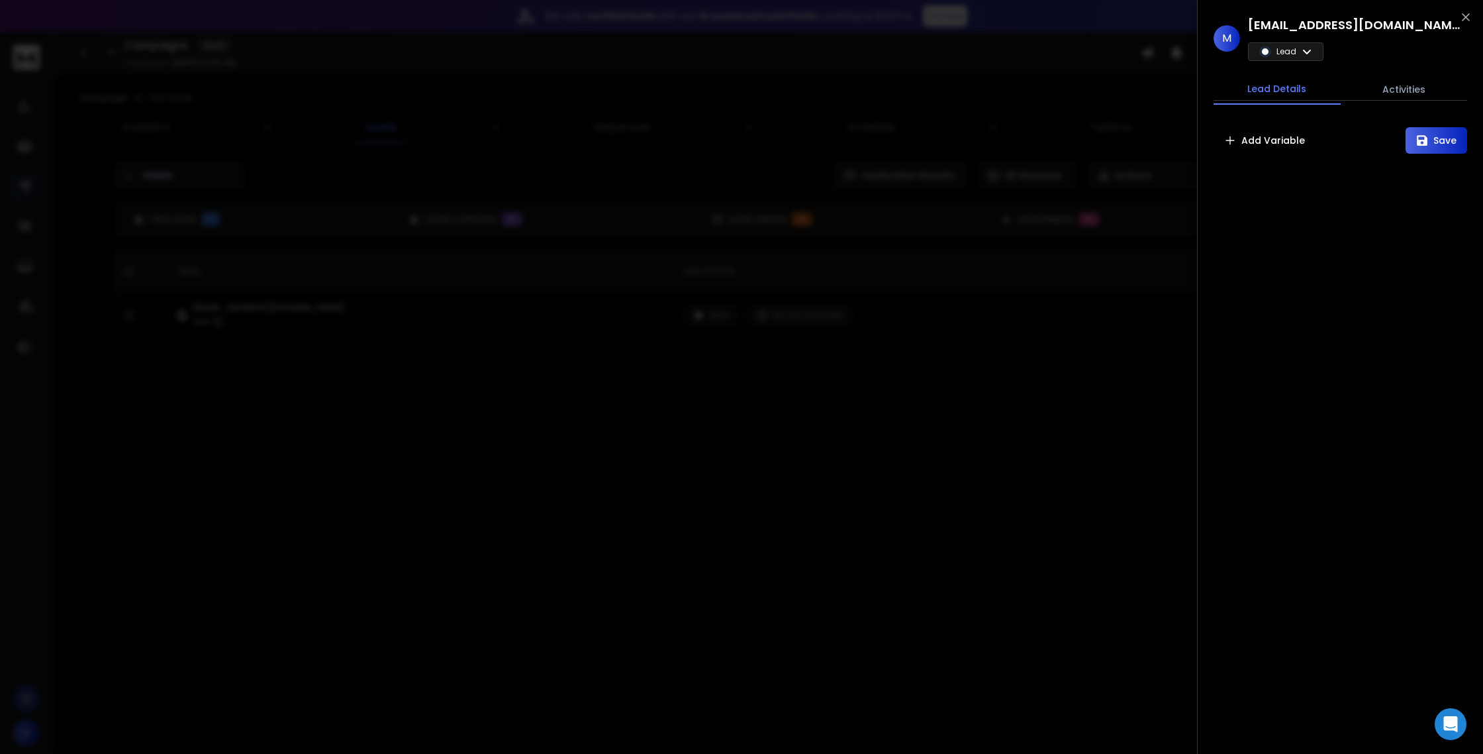
click at [1421, 89] on button "Activities" at bounding box center [1404, 89] width 127 height 29
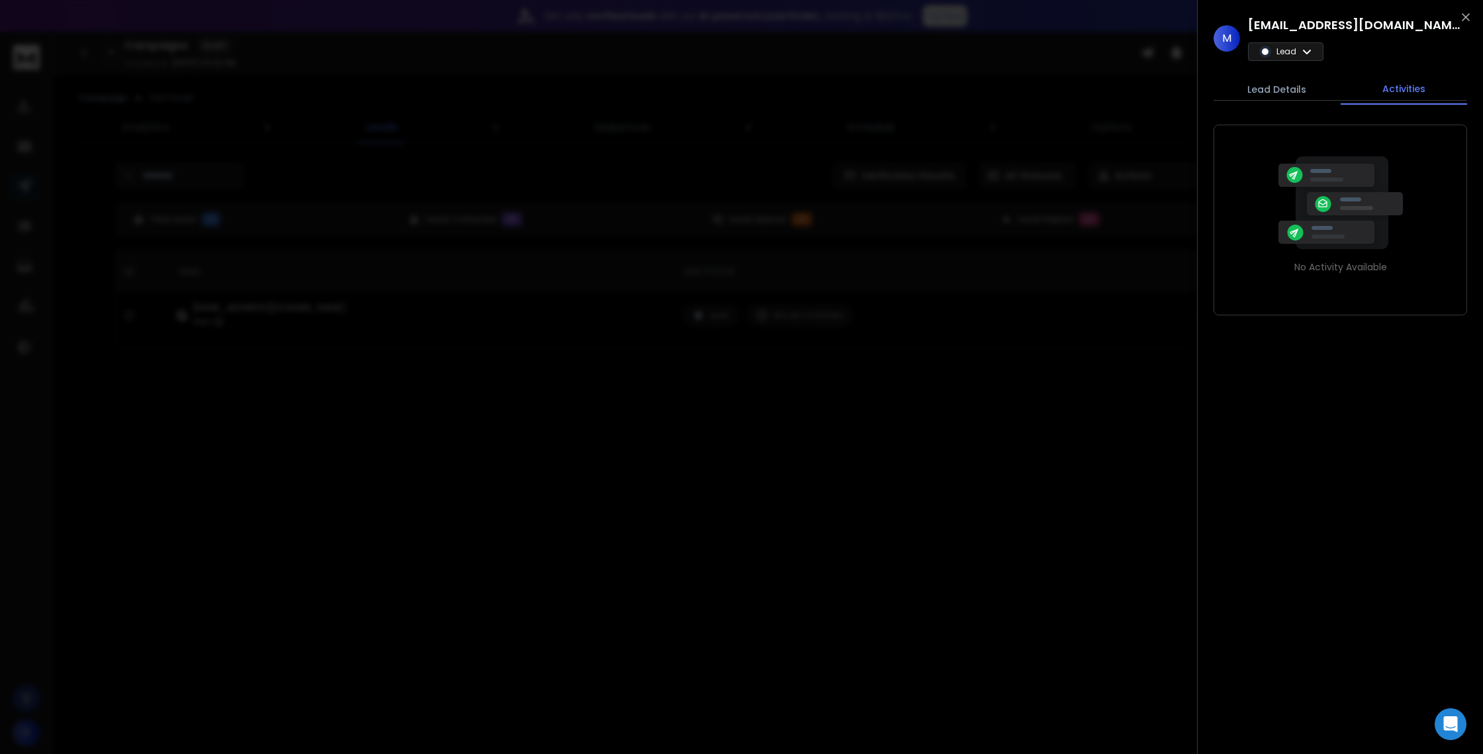
click at [1072, 253] on div at bounding box center [741, 377] width 1483 height 754
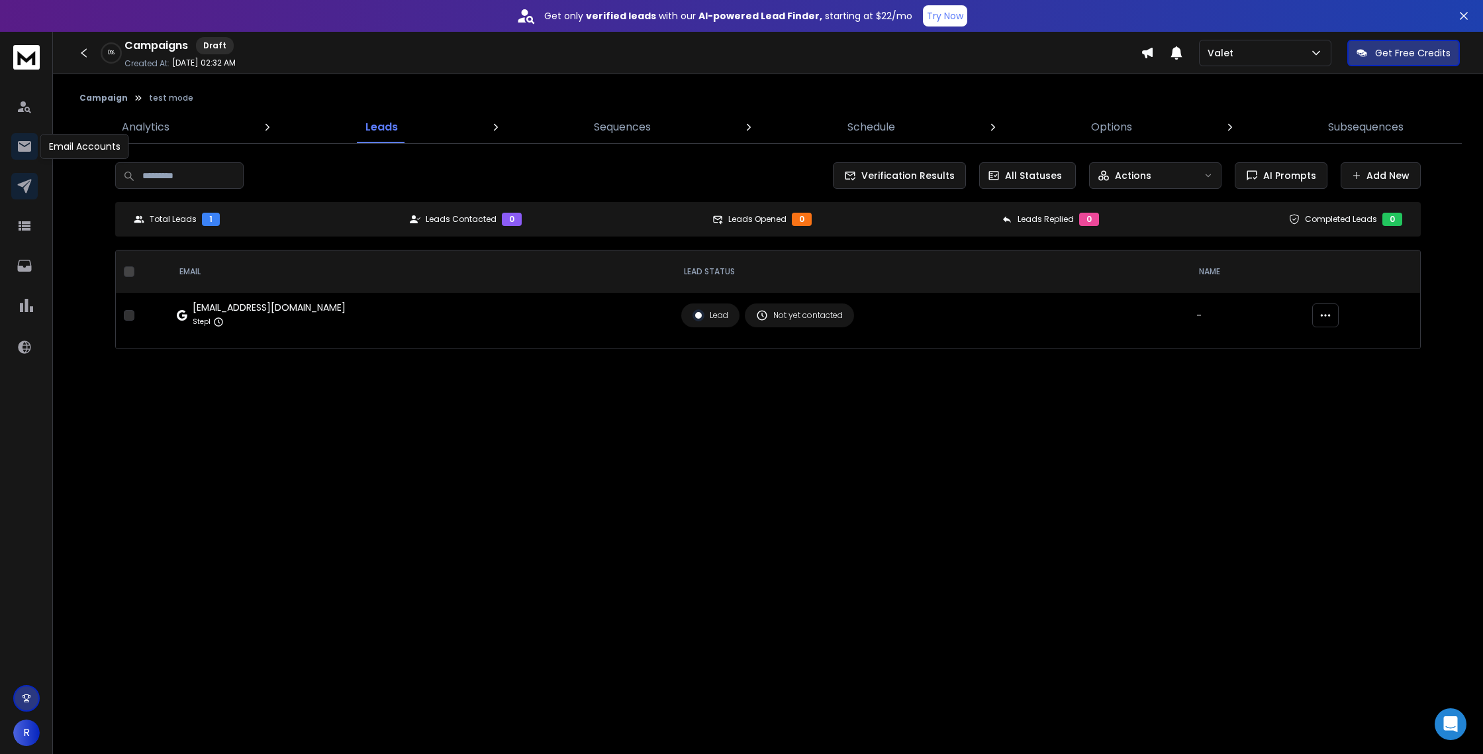
click at [32, 143] on link at bounding box center [24, 146] width 26 height 26
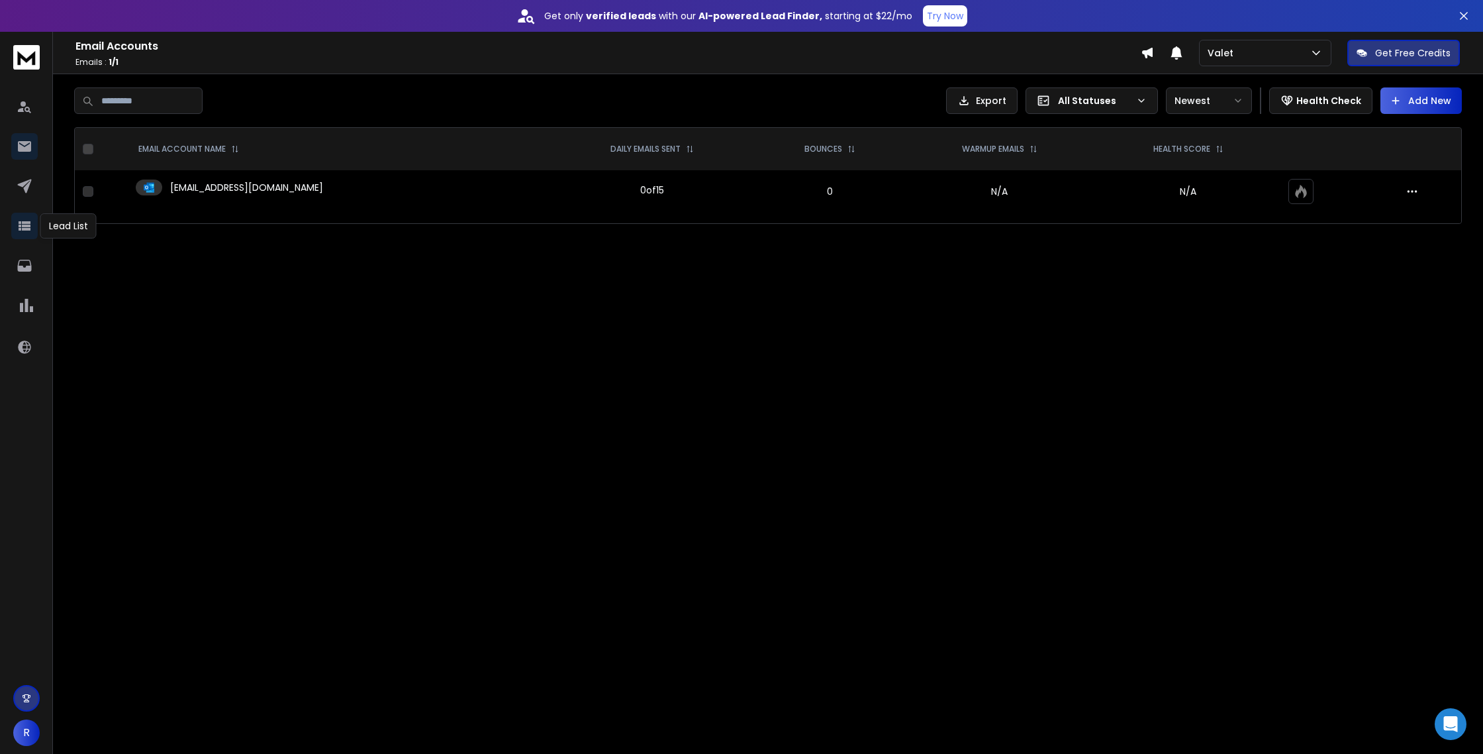
click at [21, 230] on icon at bounding box center [25, 226] width 16 height 16
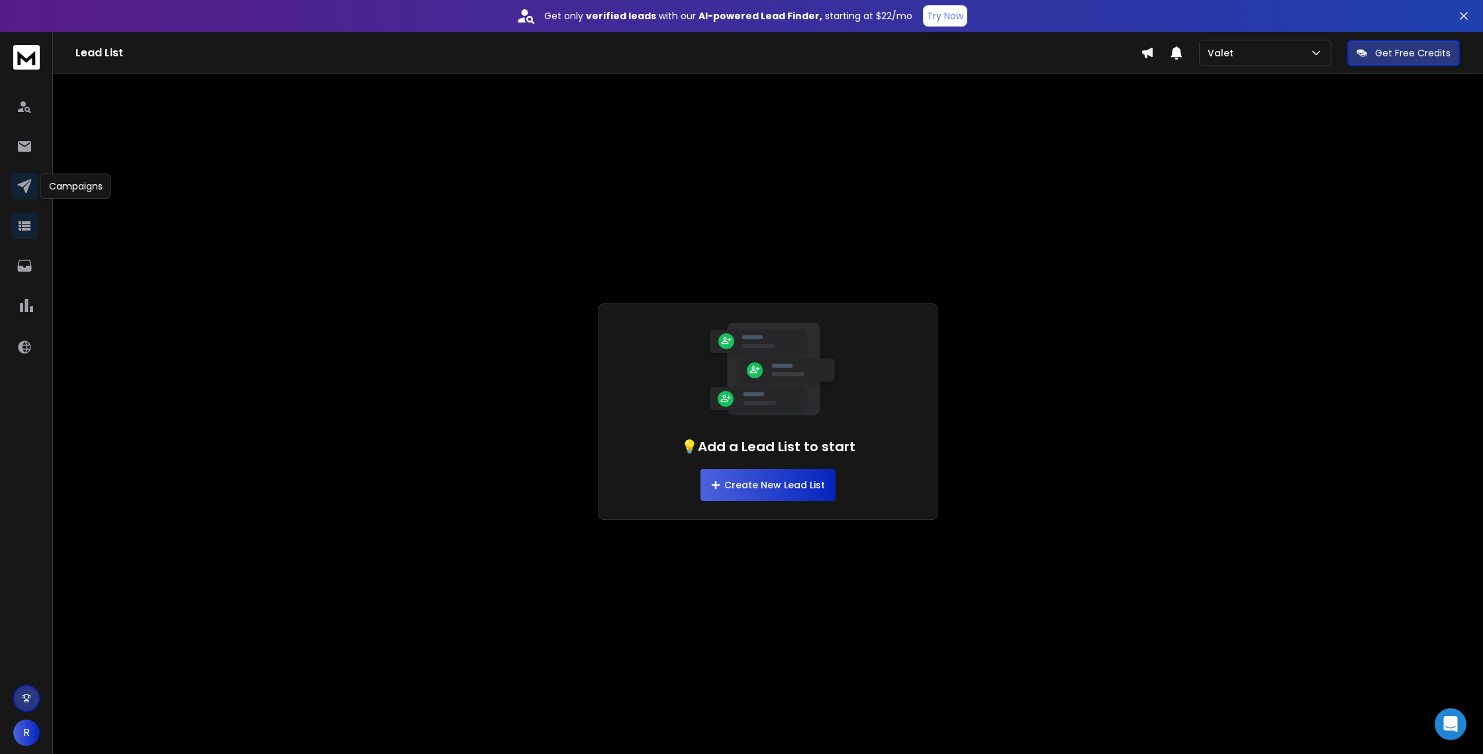
click at [34, 189] on link at bounding box center [24, 186] width 26 height 26
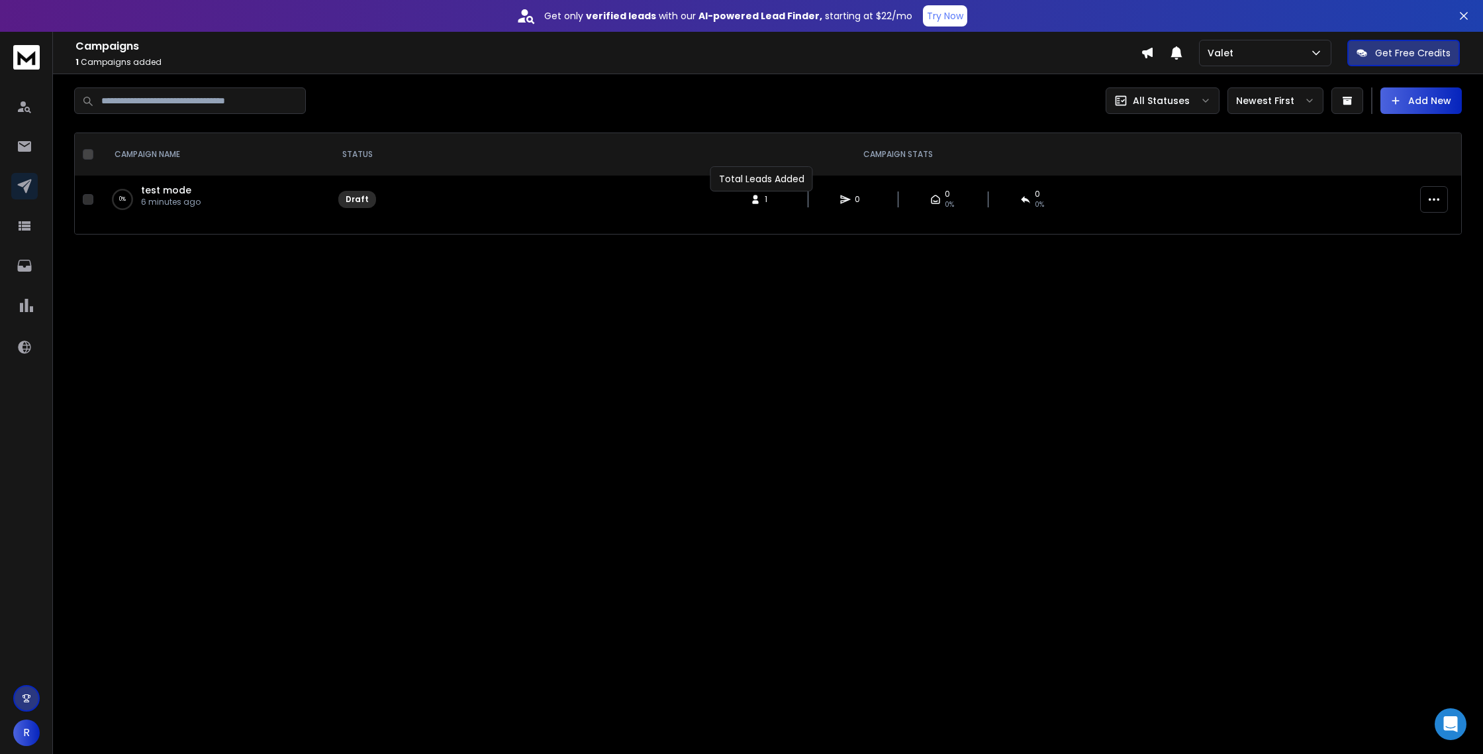
click at [757, 199] on icon at bounding box center [755, 199] width 11 height 11
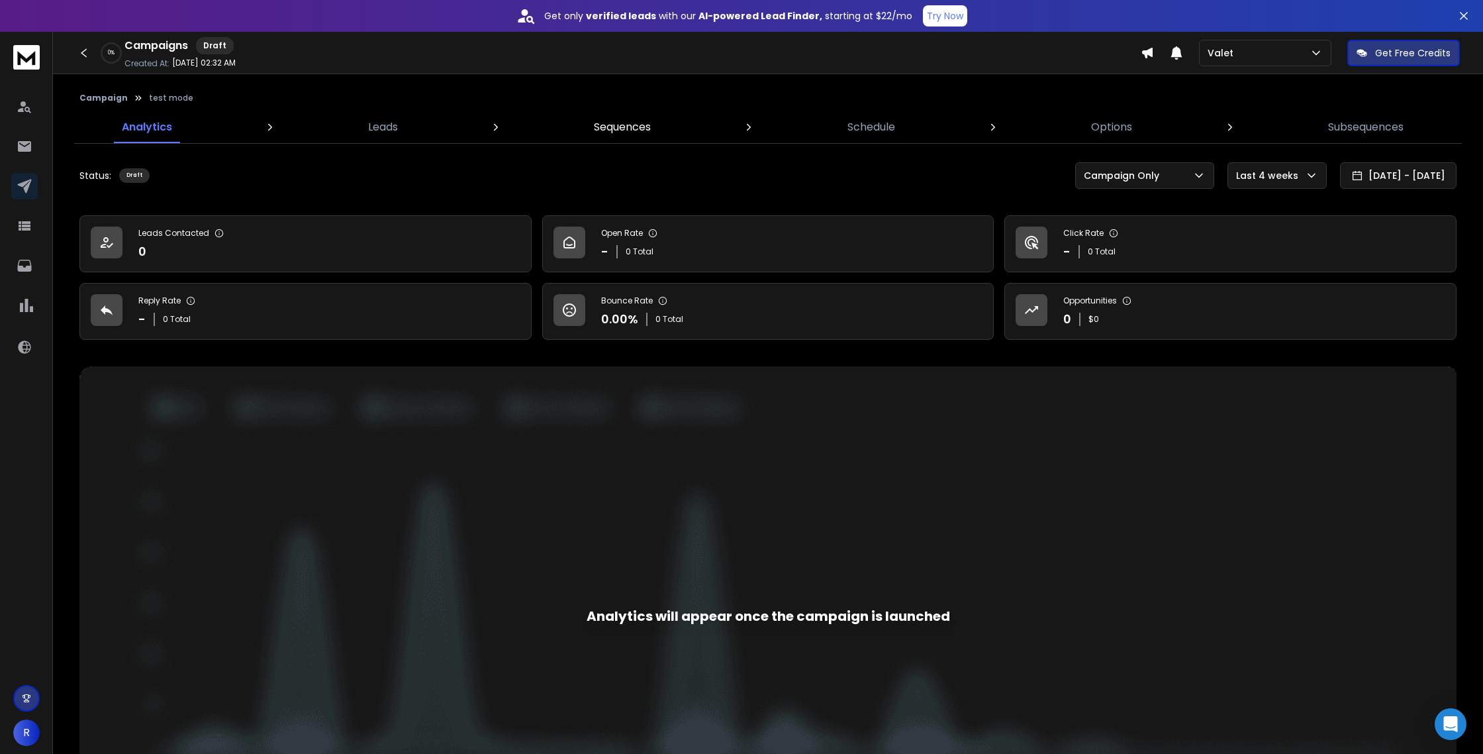
click at [617, 130] on p "Sequences" at bounding box center [622, 127] width 57 height 16
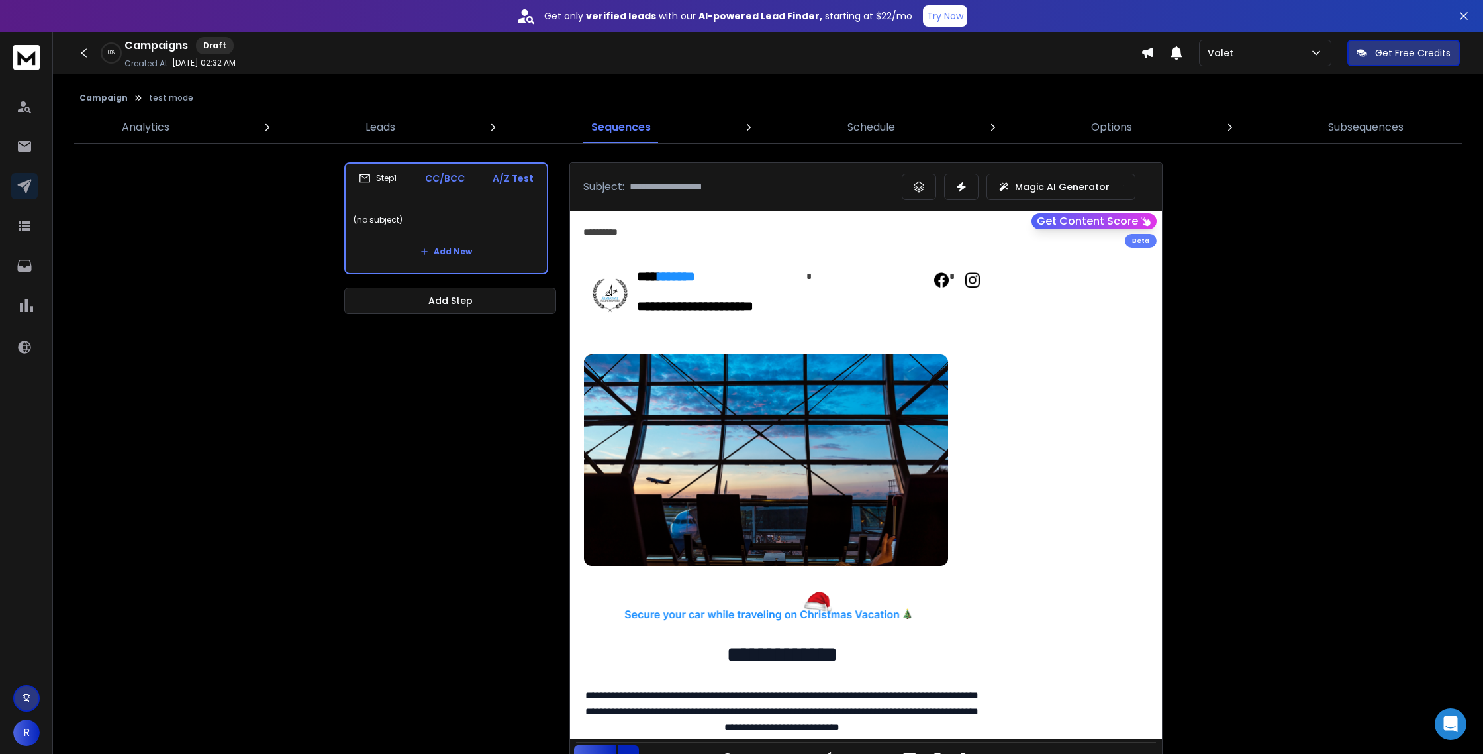
click at [609, 266] on td at bounding box center [781, 254] width 397 height 30
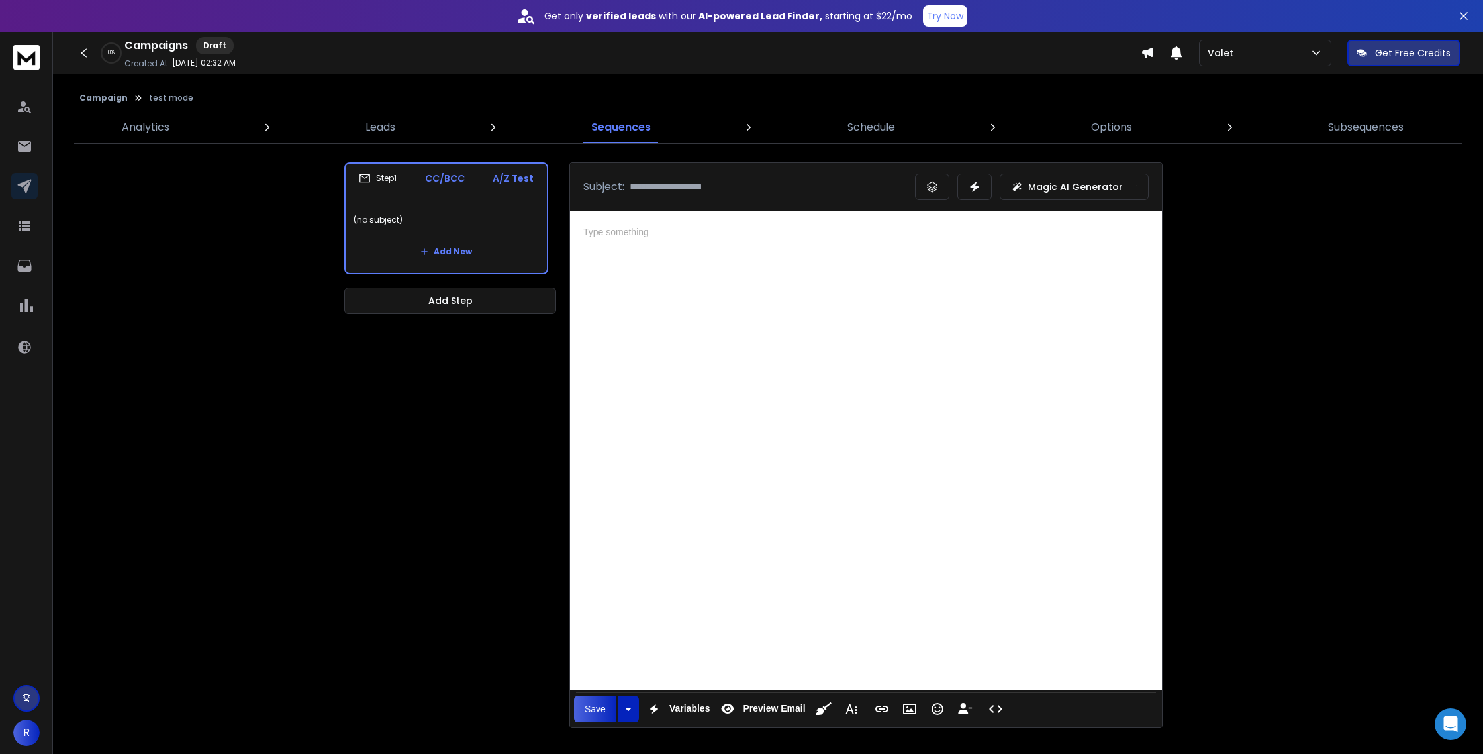
click at [593, 275] on div at bounding box center [866, 450] width 592 height 478
click at [628, 713] on div "button" at bounding box center [628, 708] width 21 height 26
click at [485, 531] on div "Step 1 CC/BCC A/Z Test (no subject) Add New Add Step" at bounding box center [450, 445] width 212 height 566
